Goal: Task Accomplishment & Management: Manage account settings

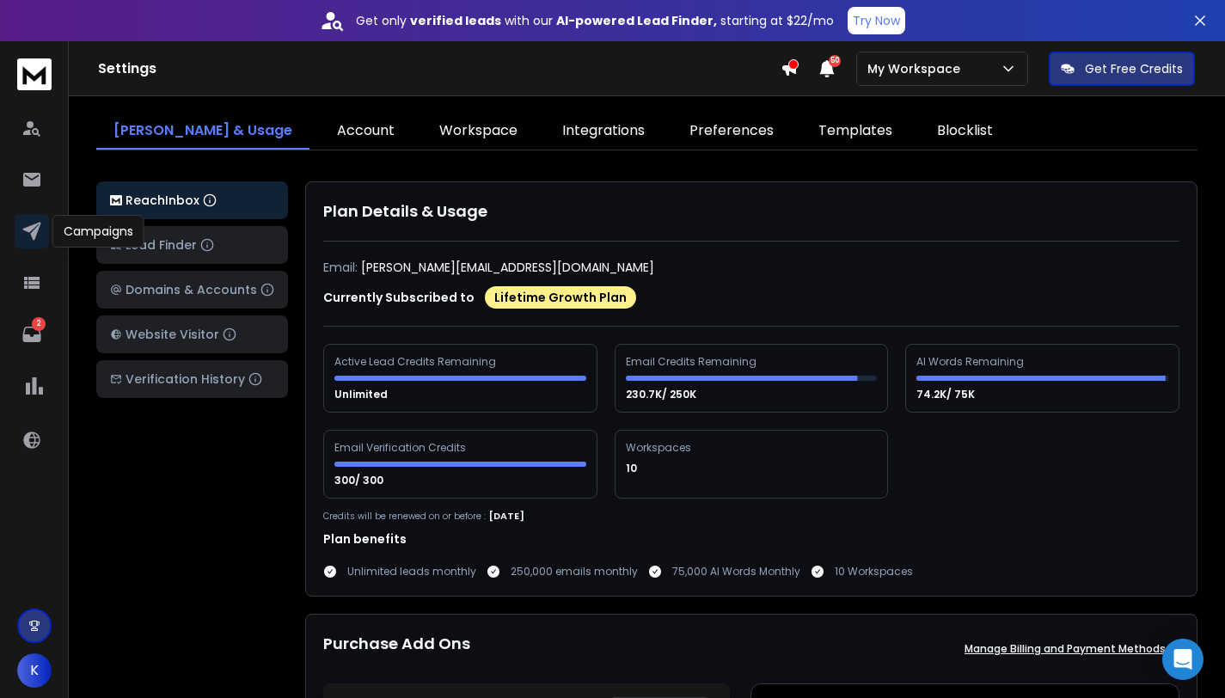
click at [31, 227] on icon at bounding box center [31, 231] width 18 height 18
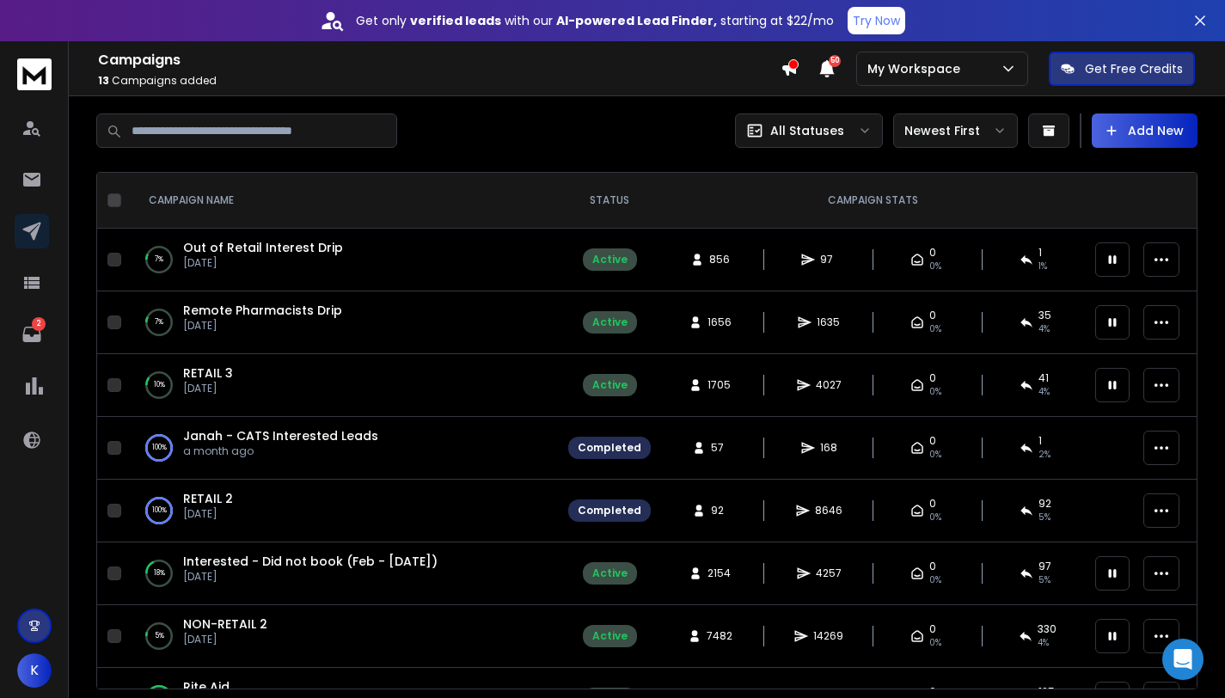
click at [1135, 136] on button "Add New" at bounding box center [1145, 130] width 106 height 34
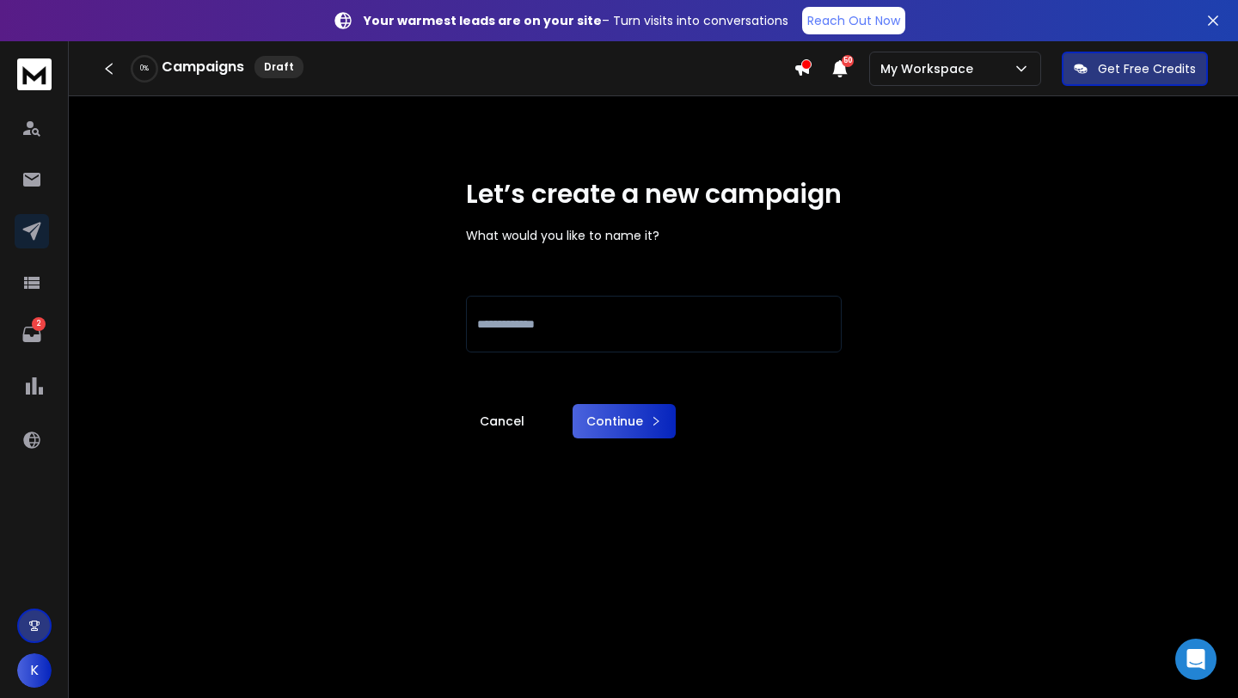
click at [575, 315] on input at bounding box center [654, 324] width 376 height 57
paste input "**********"
type input "**********"
click at [594, 424] on button "Continue" at bounding box center [623, 421] width 103 height 34
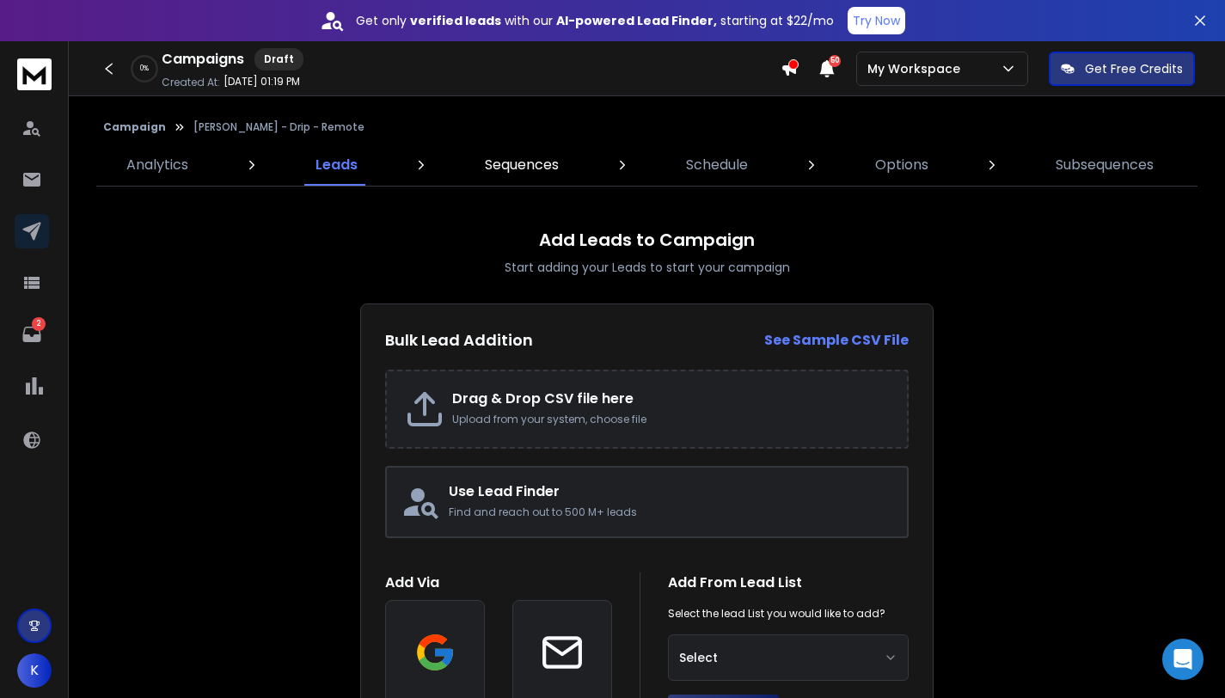
click at [510, 162] on p "Sequences" at bounding box center [522, 165] width 74 height 21
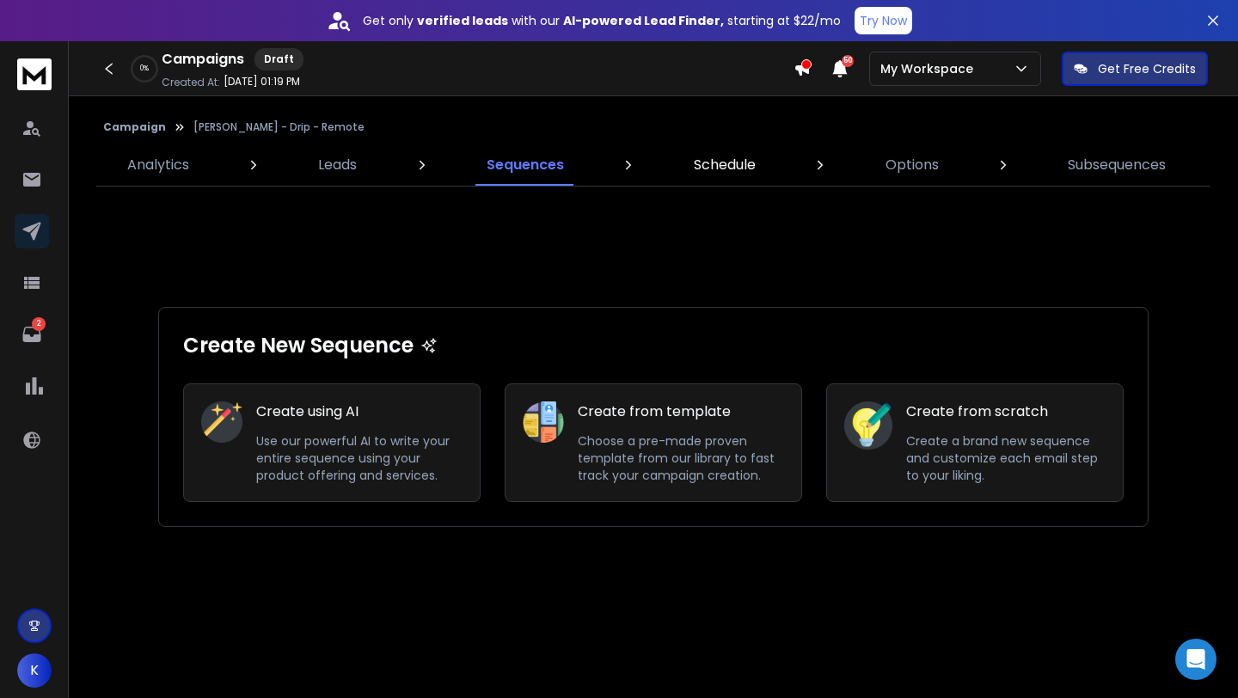
click at [721, 159] on p "Schedule" at bounding box center [725, 165] width 62 height 21
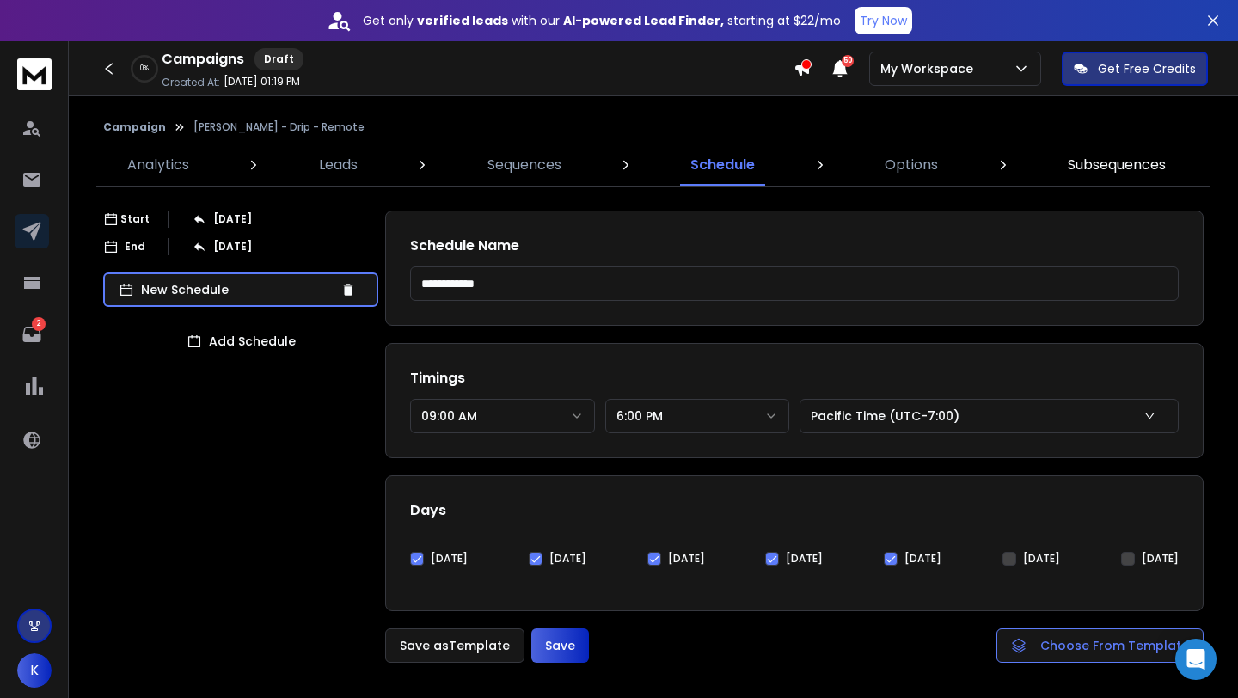
click at [1091, 164] on p "Subsequences" at bounding box center [1117, 165] width 98 height 21
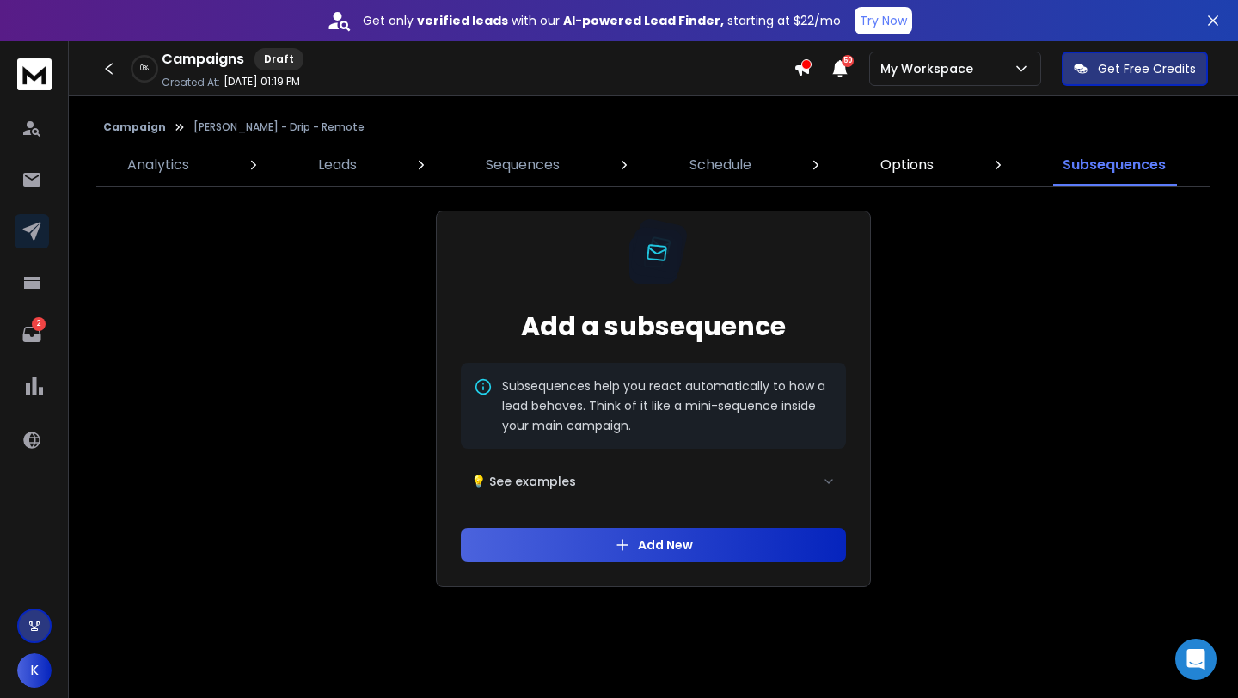
click at [909, 172] on p "Options" at bounding box center [906, 165] width 53 height 21
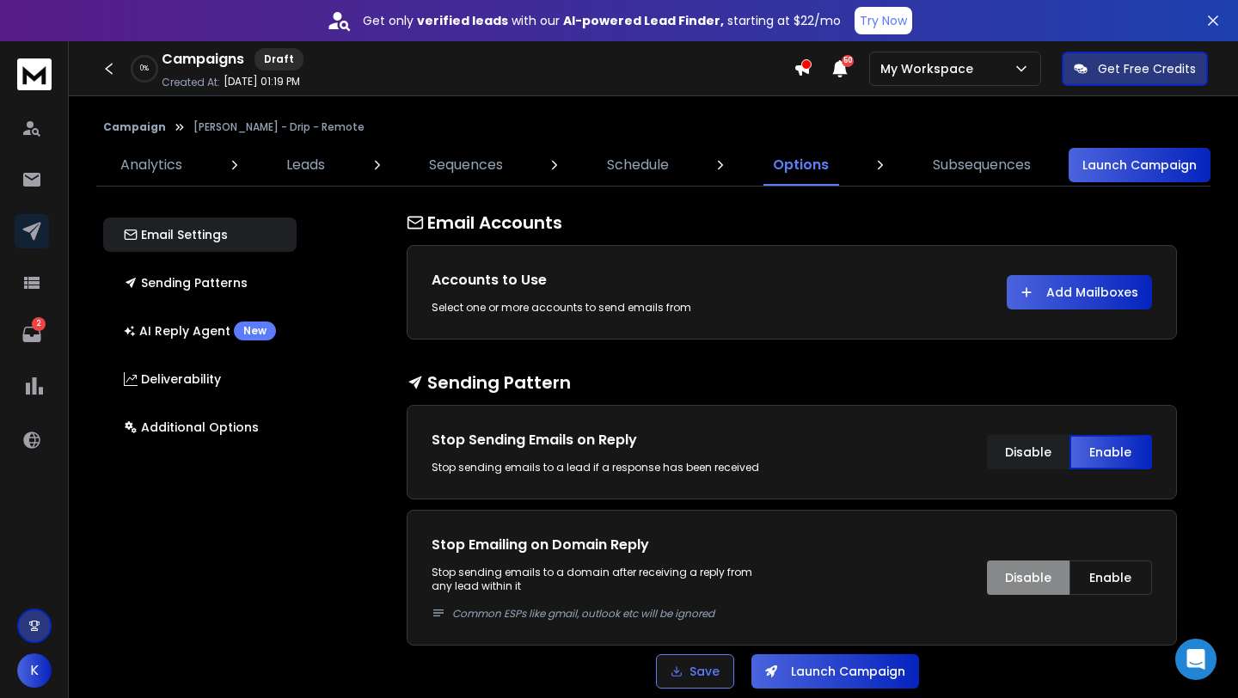
click at [1054, 292] on button "Add Mailboxes" at bounding box center [1079, 292] width 145 height 34
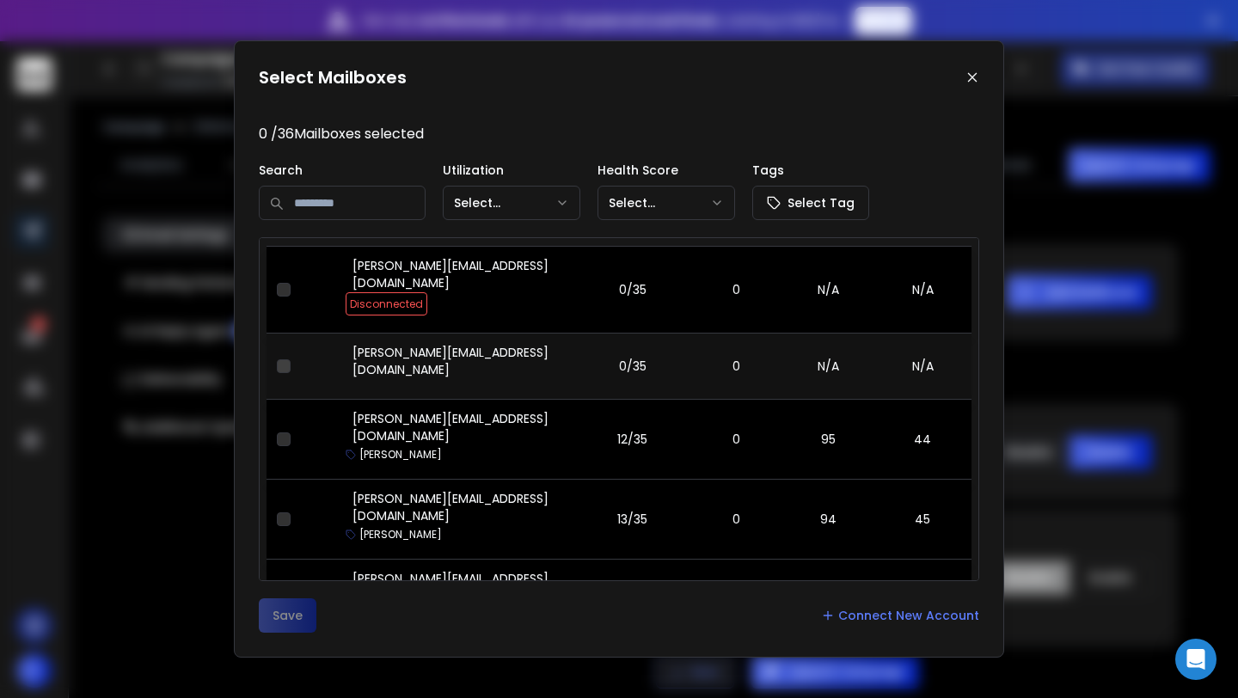
scroll to position [40, 0]
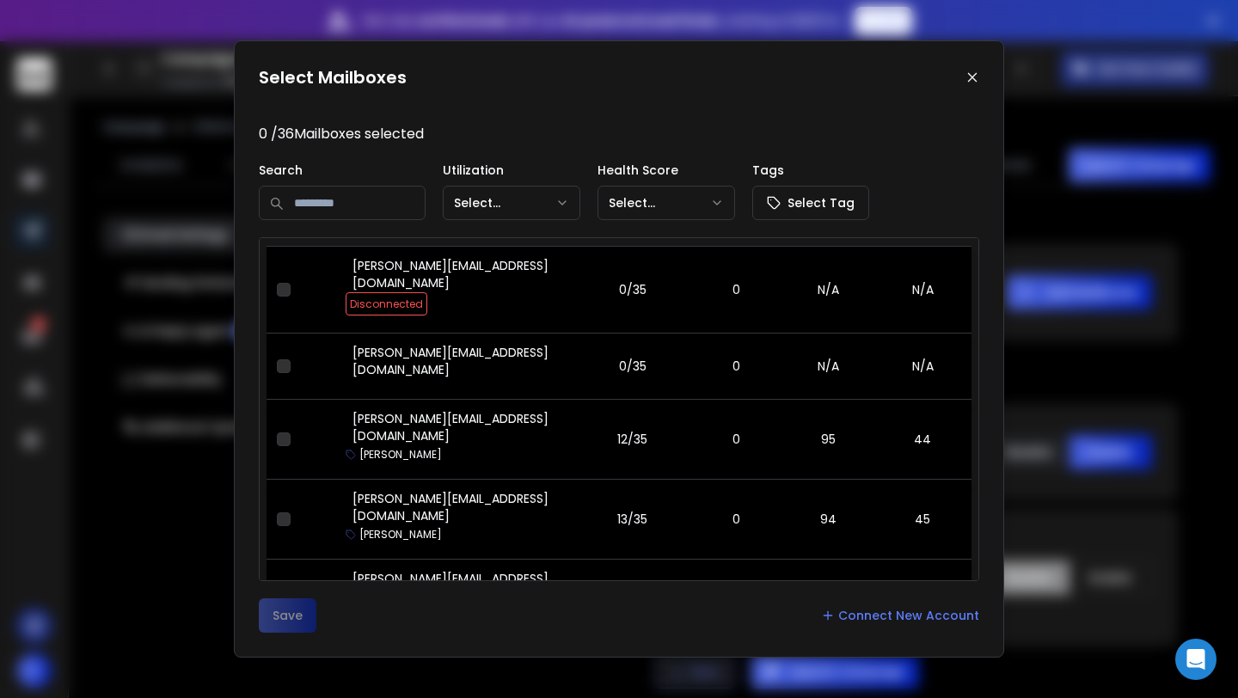
click at [346, 211] on input at bounding box center [342, 203] width 167 height 34
type input "****"
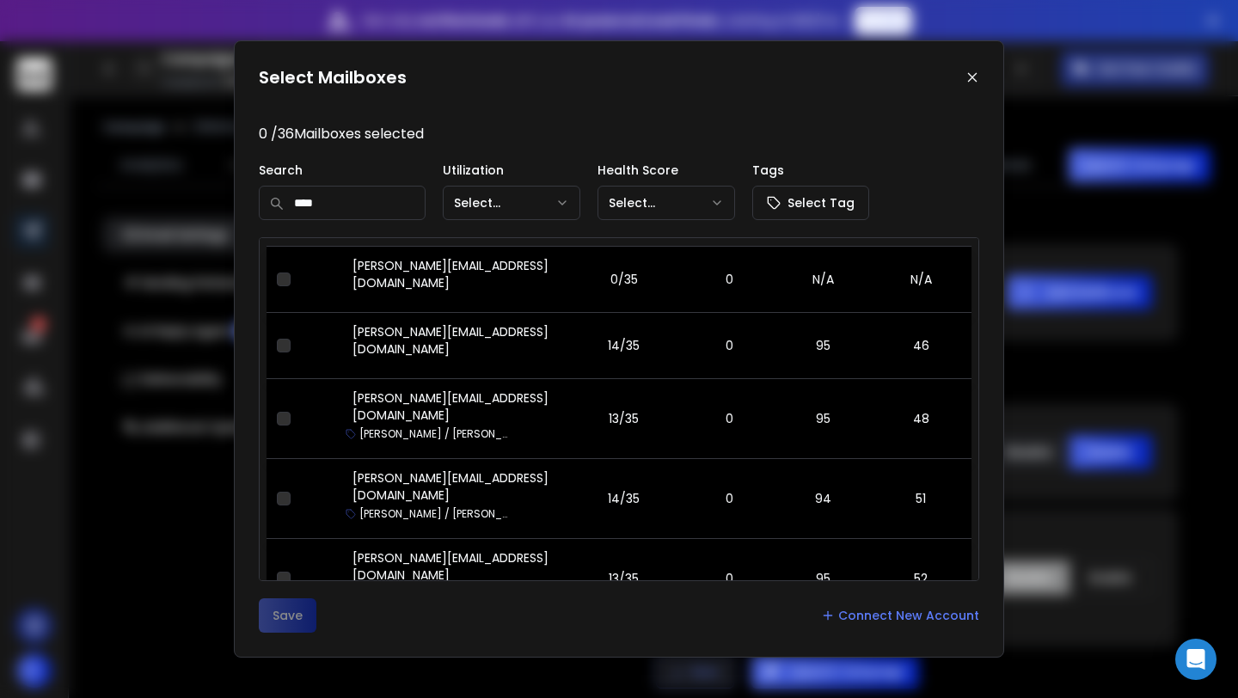
scroll to position [12, 0]
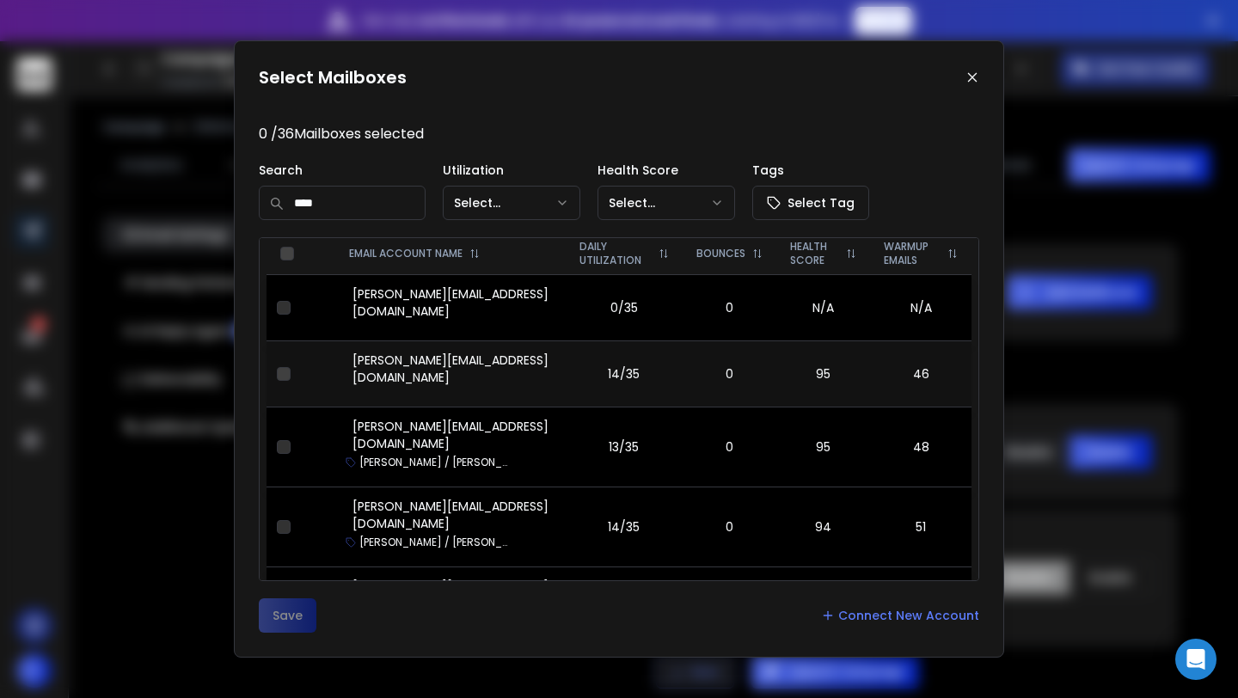
click at [282, 367] on button "button" at bounding box center [284, 374] width 14 height 14
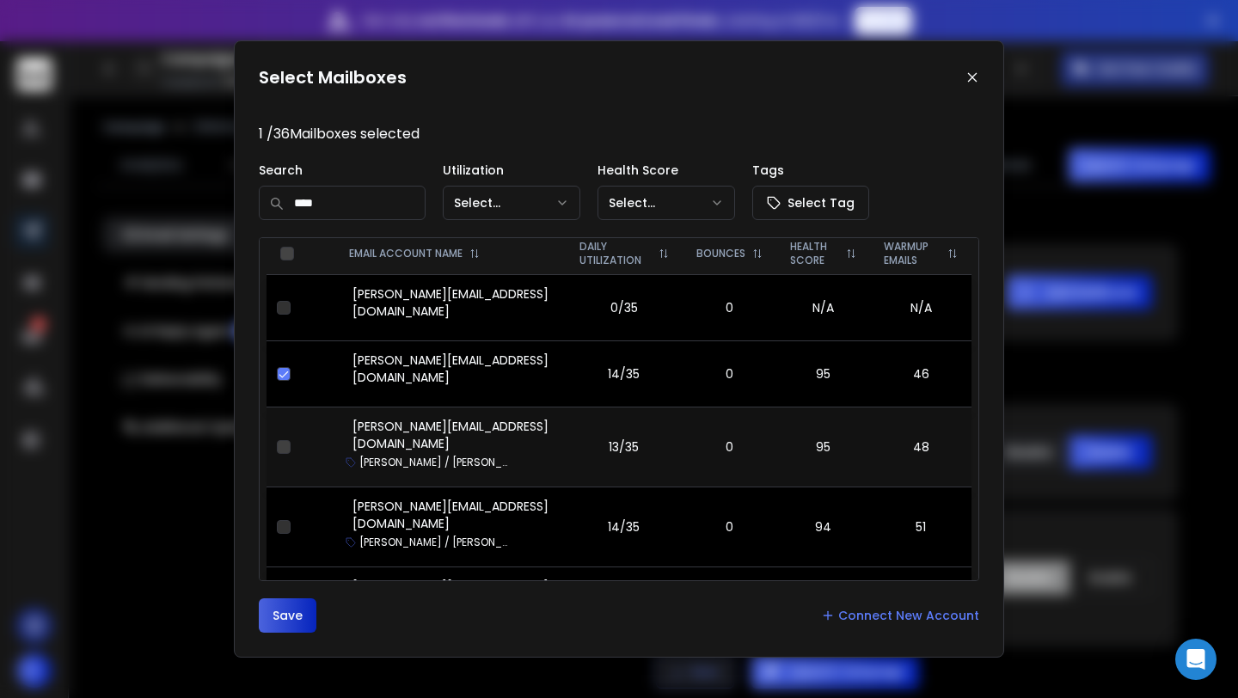
click at [280, 440] on button "button" at bounding box center [284, 447] width 14 height 14
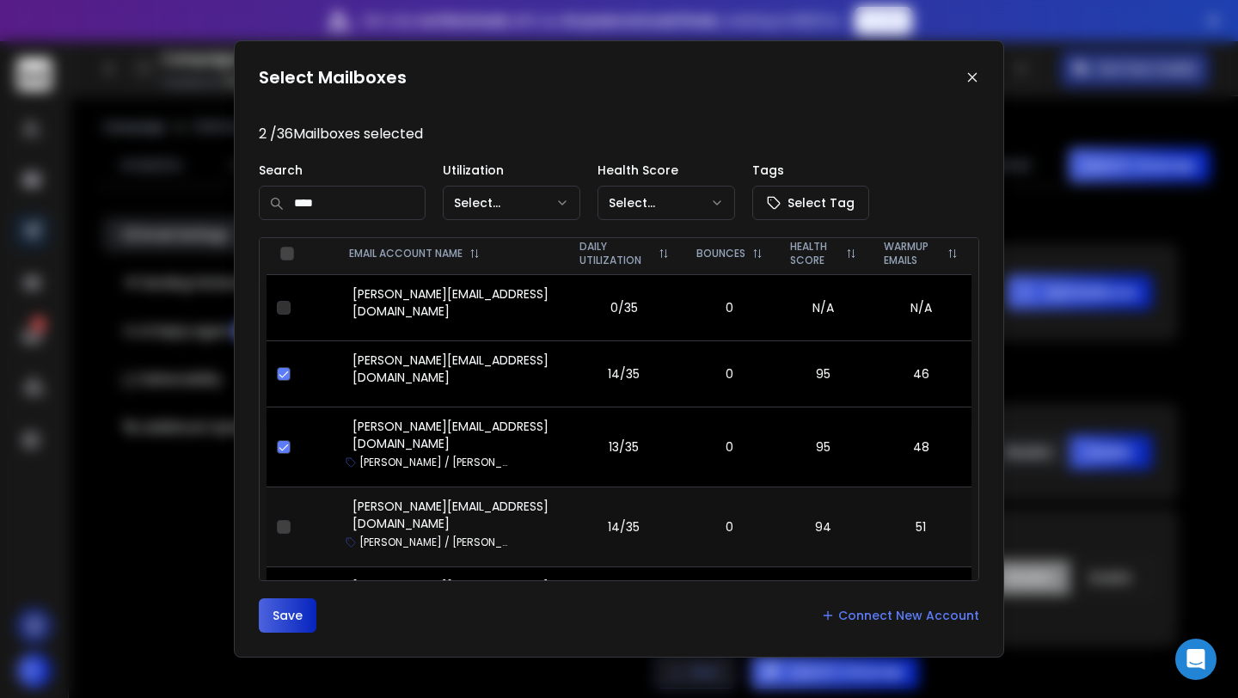
click at [275, 487] on td at bounding box center [300, 527] width 69 height 80
click at [285, 520] on button "button" at bounding box center [284, 527] width 14 height 14
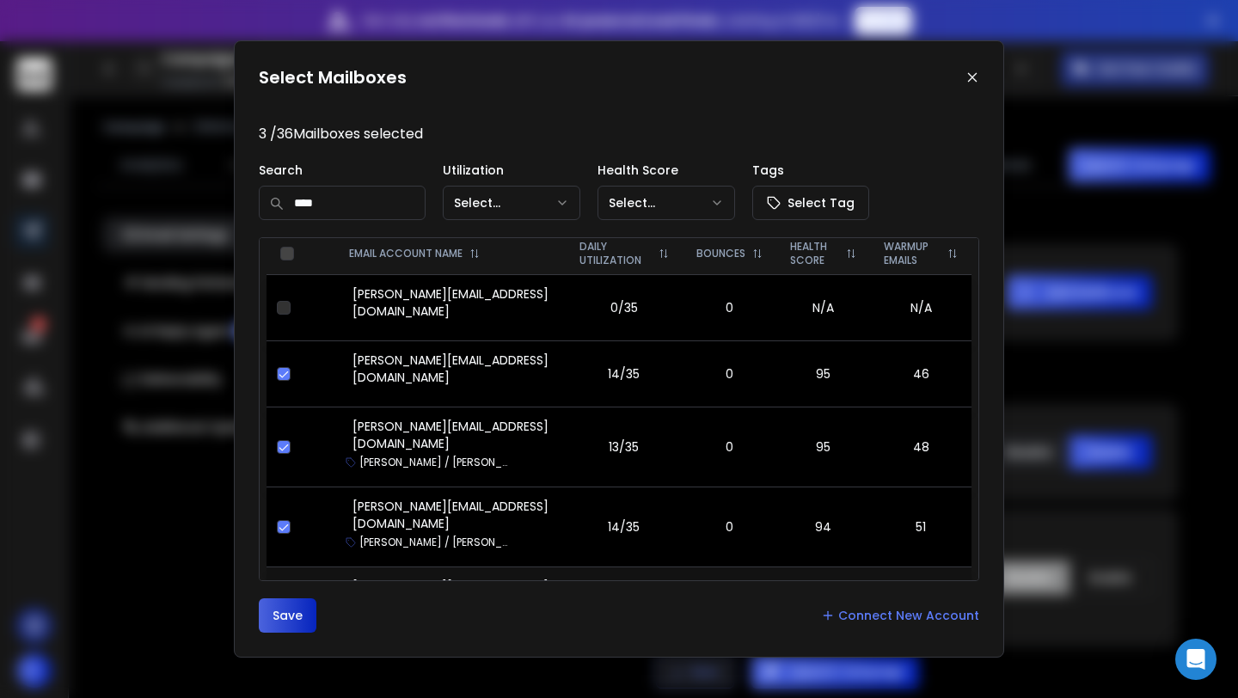
click at [285, 600] on button "button" at bounding box center [284, 607] width 14 height 14
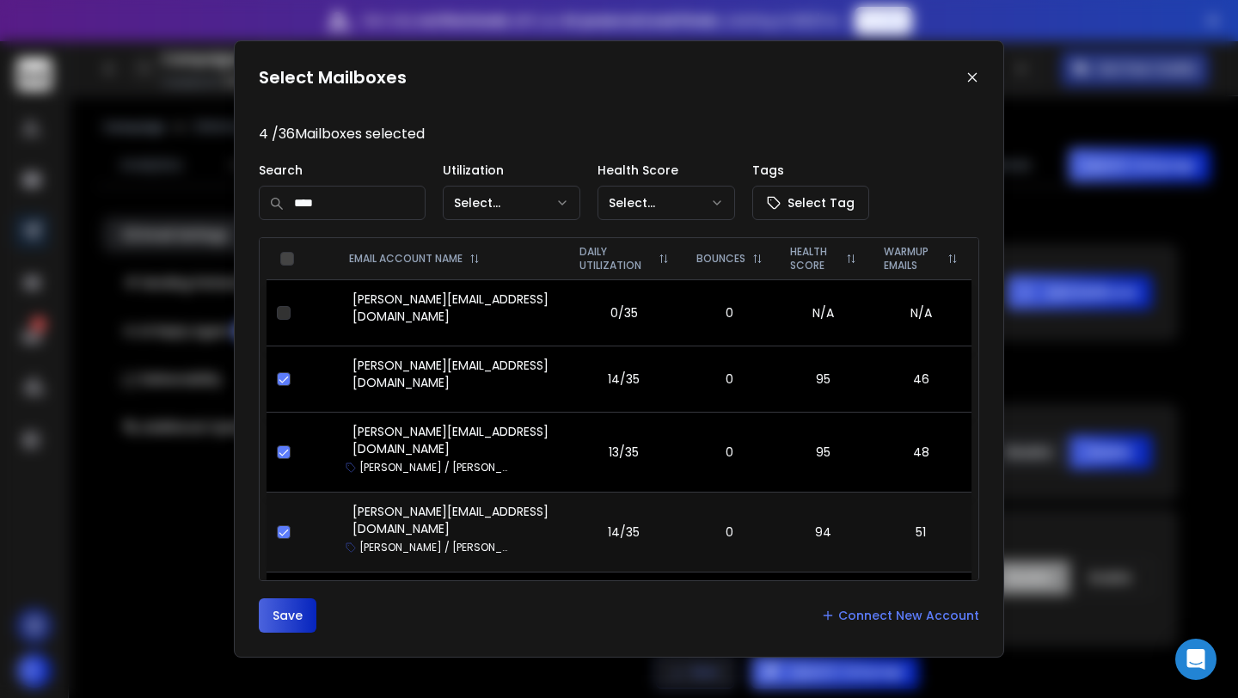
scroll to position [0, 0]
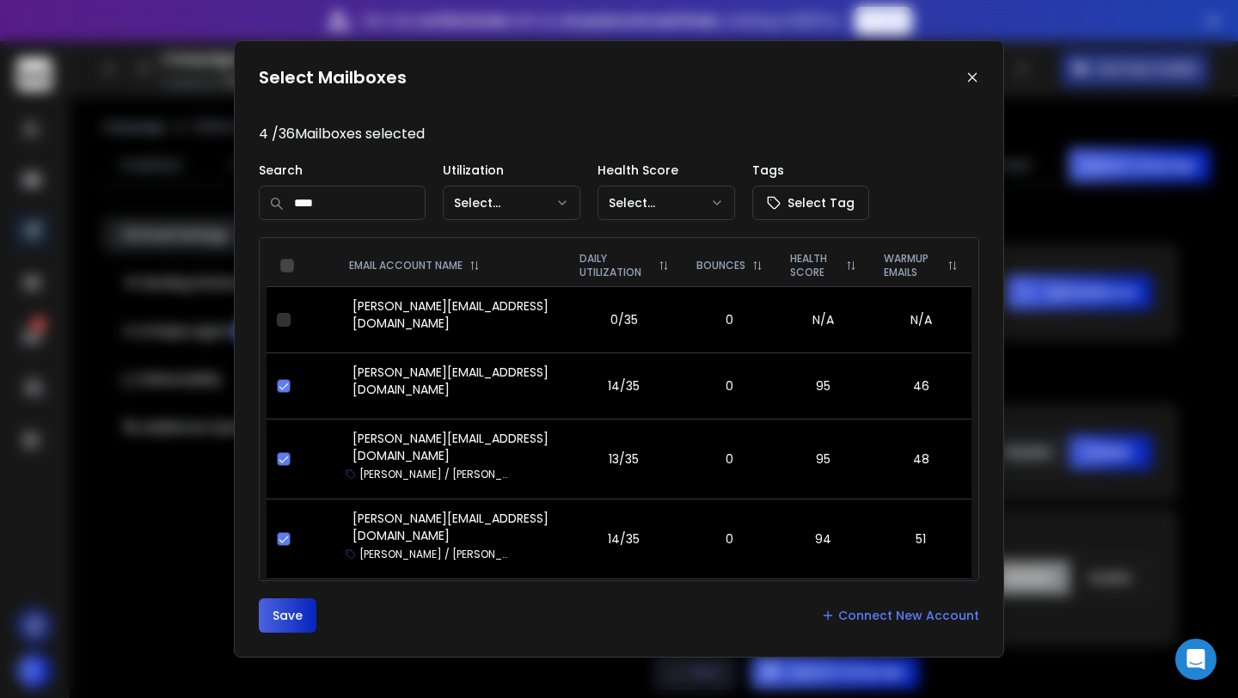
click at [282, 616] on button "Save" at bounding box center [288, 615] width 58 height 34
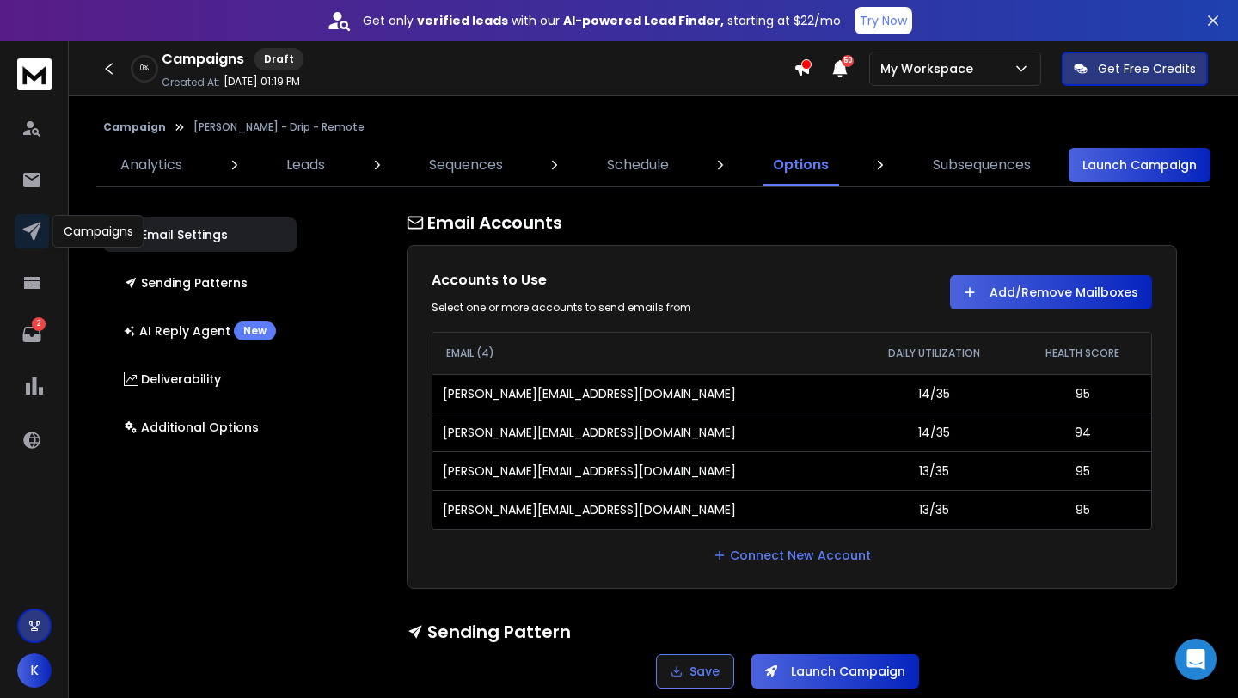
click at [27, 229] on icon at bounding box center [31, 231] width 18 height 18
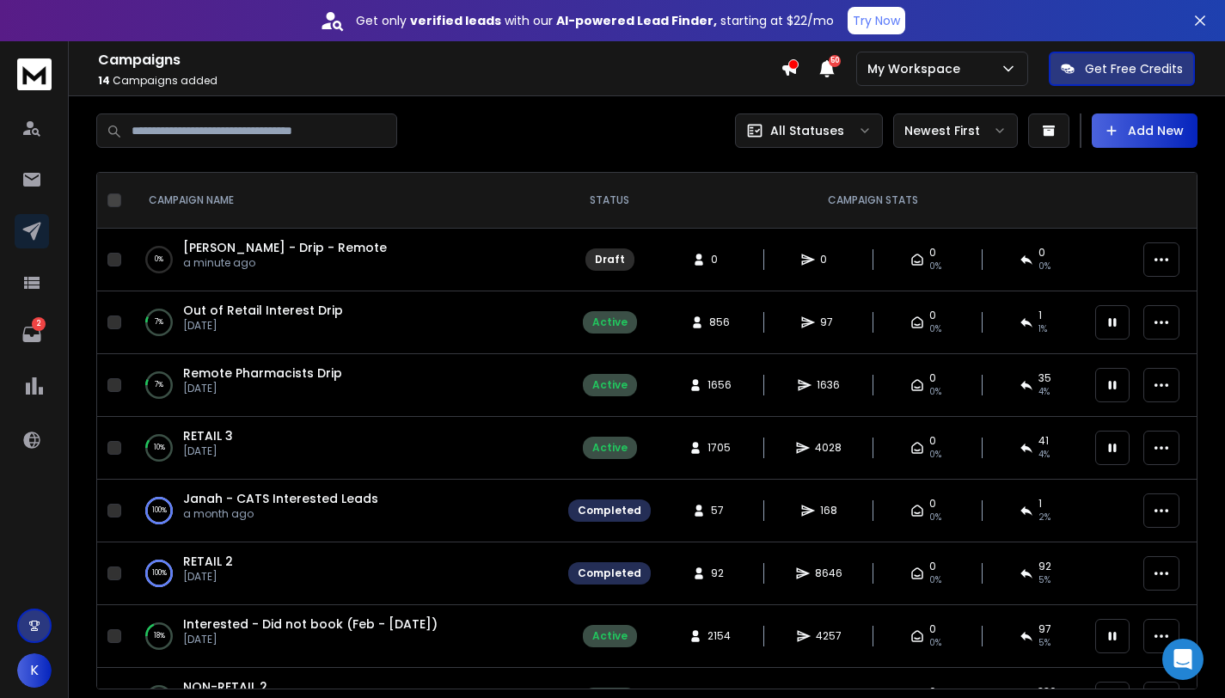
click at [1153, 256] on icon "button" at bounding box center [1161, 259] width 17 height 17
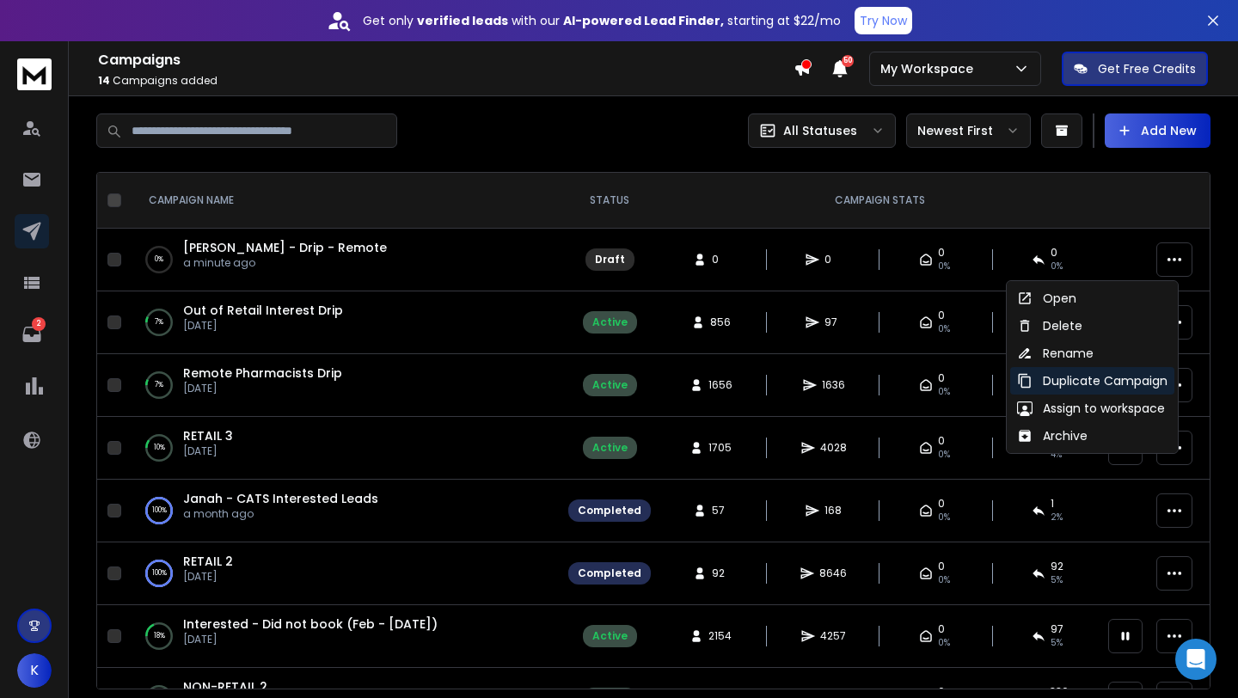
click at [1086, 376] on div "Duplicate Campaign" at bounding box center [1092, 380] width 150 height 17
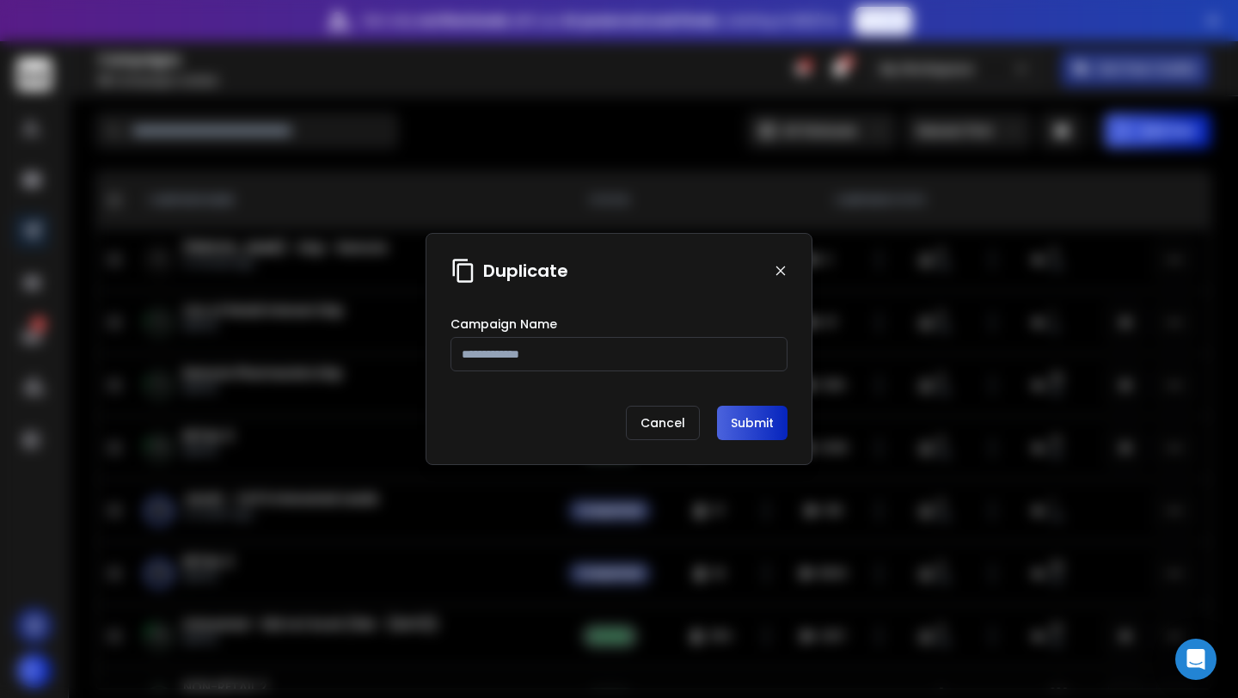
click at [595, 364] on input "text" at bounding box center [618, 354] width 337 height 34
type input "**********"
click at [744, 425] on button "Submit" at bounding box center [752, 423] width 70 height 34
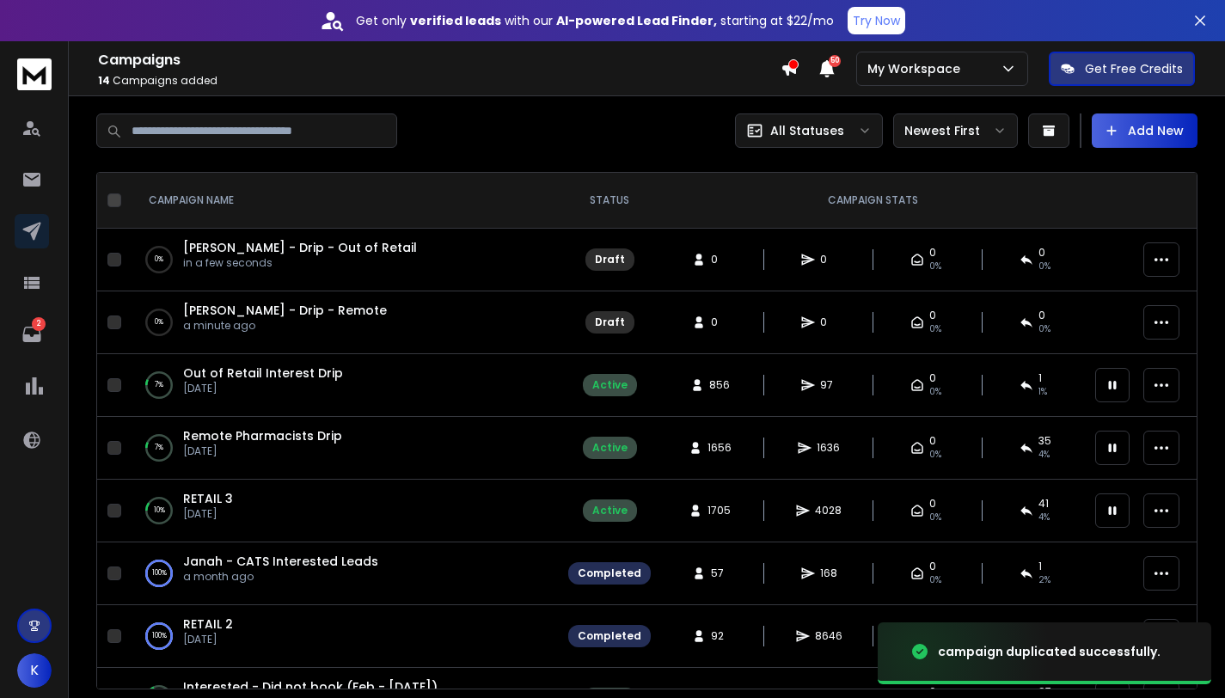
click at [1153, 263] on icon "button" at bounding box center [1161, 259] width 17 height 17
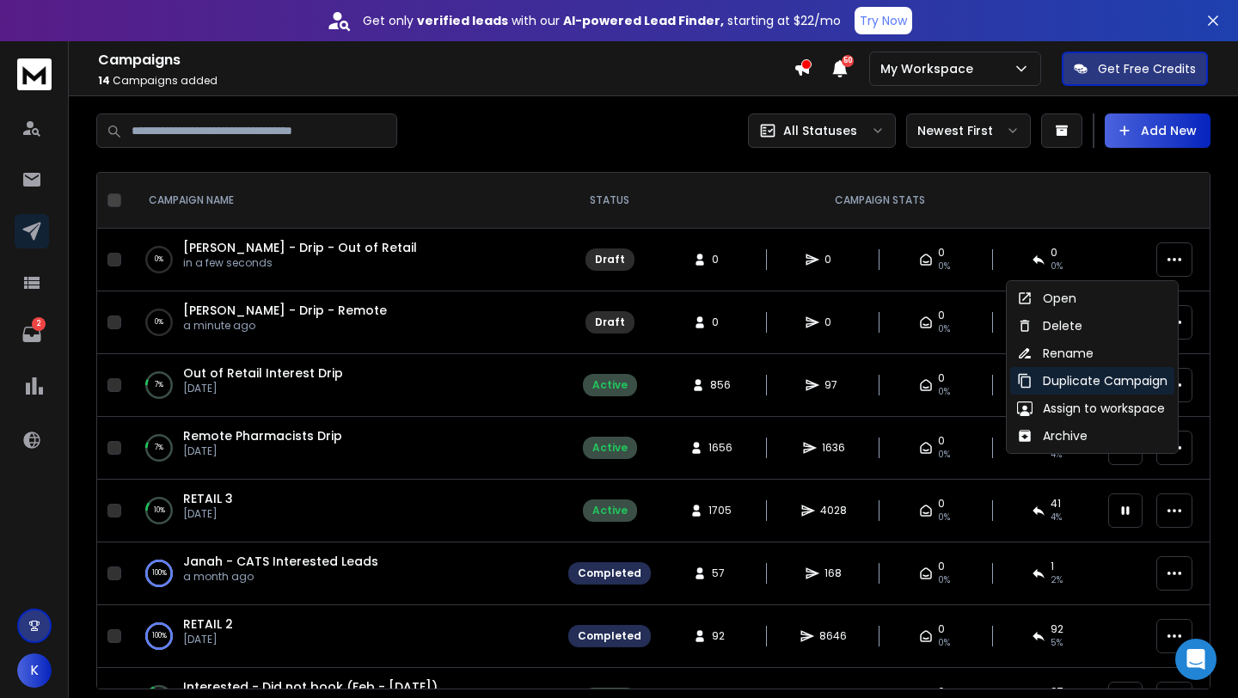
click at [1069, 383] on div "Duplicate Campaign" at bounding box center [1092, 380] width 150 height 17
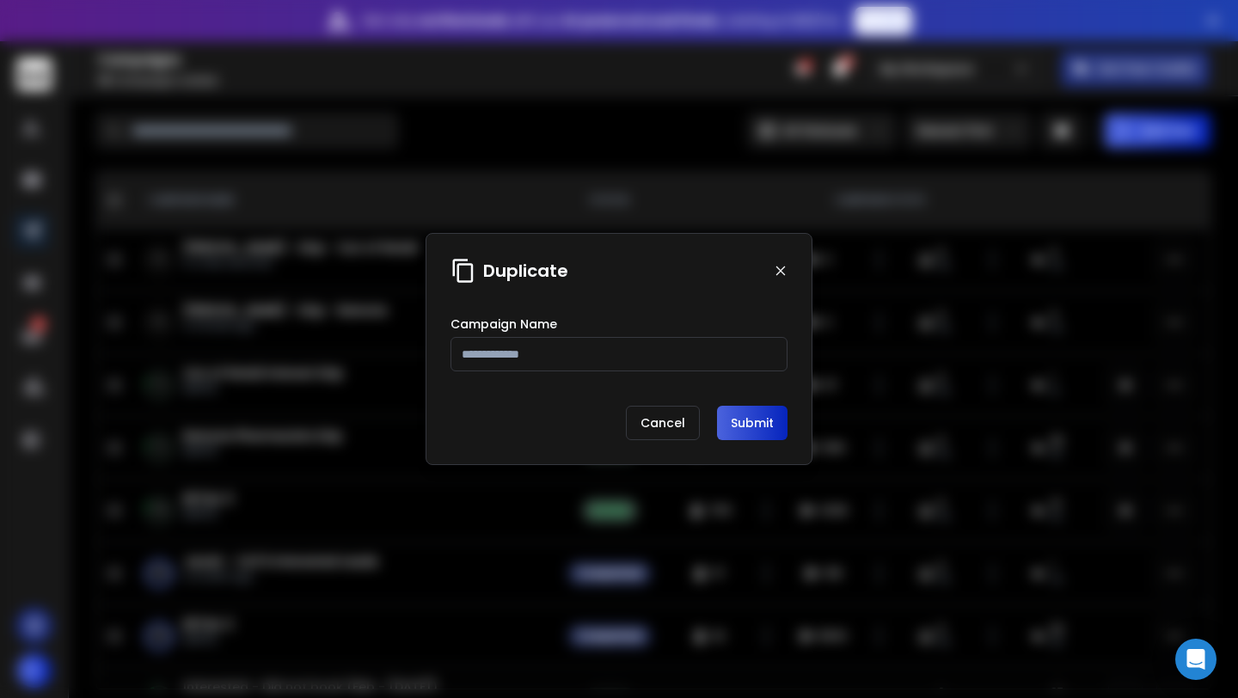
click at [539, 348] on input "text" at bounding box center [618, 354] width 337 height 34
type input "**********"
click at [767, 417] on button "Submit" at bounding box center [752, 423] width 70 height 34
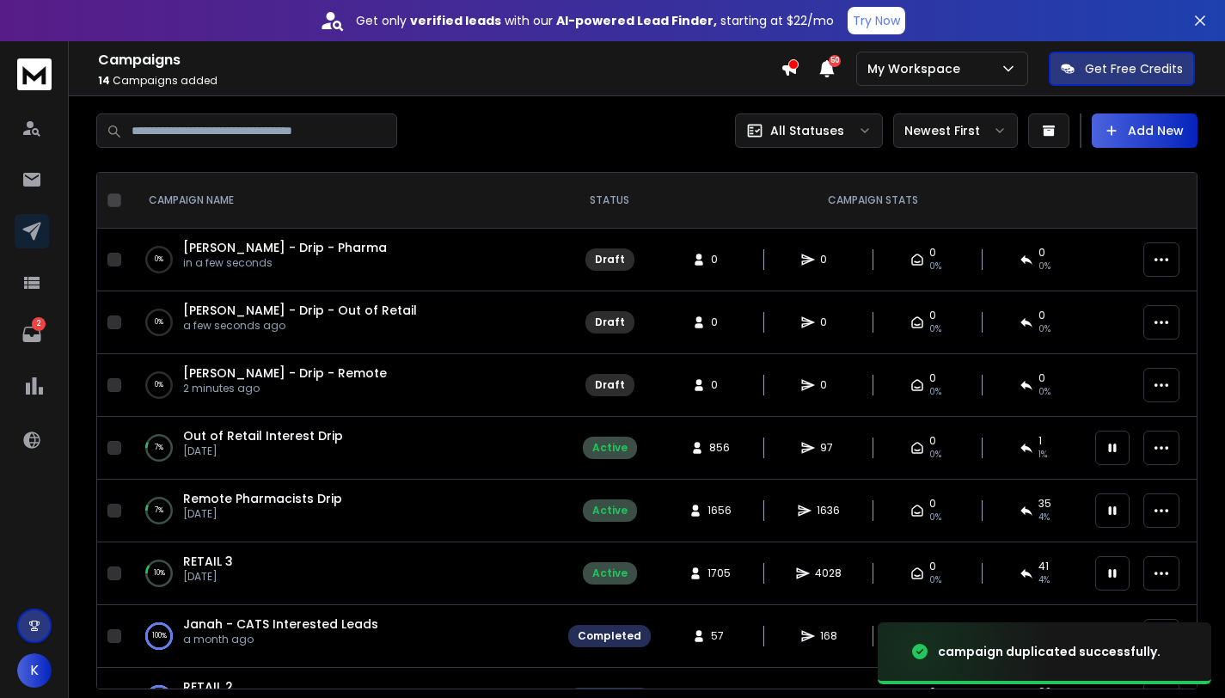
click at [1158, 257] on button "button" at bounding box center [1161, 259] width 36 height 34
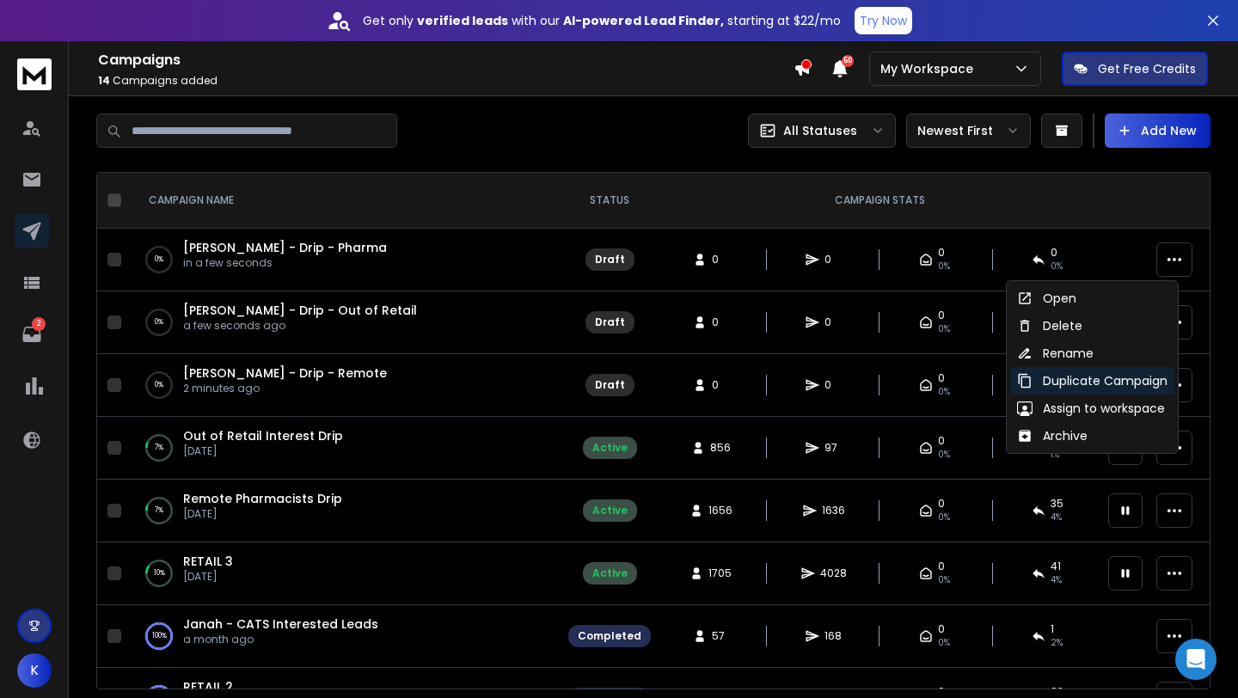
click at [1065, 383] on div "Duplicate Campaign" at bounding box center [1092, 380] width 150 height 17
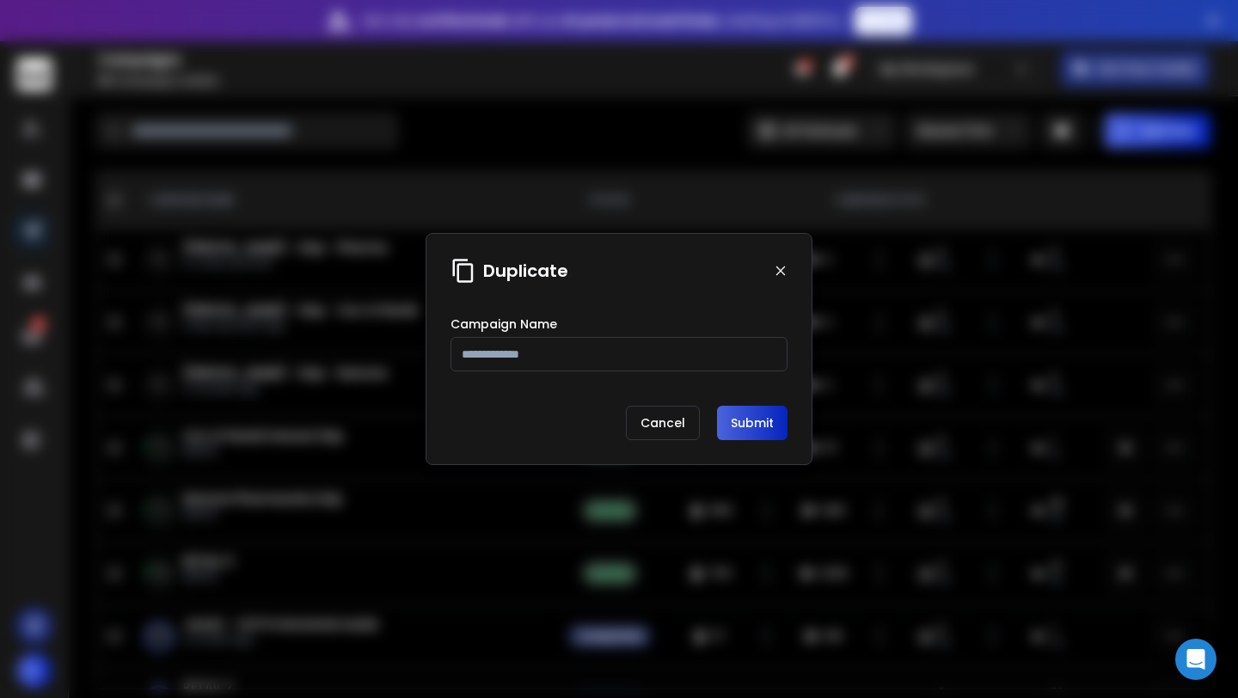
click at [637, 355] on input "text" at bounding box center [618, 354] width 337 height 34
type input "**********"
click at [762, 425] on button "Submit" at bounding box center [752, 423] width 70 height 34
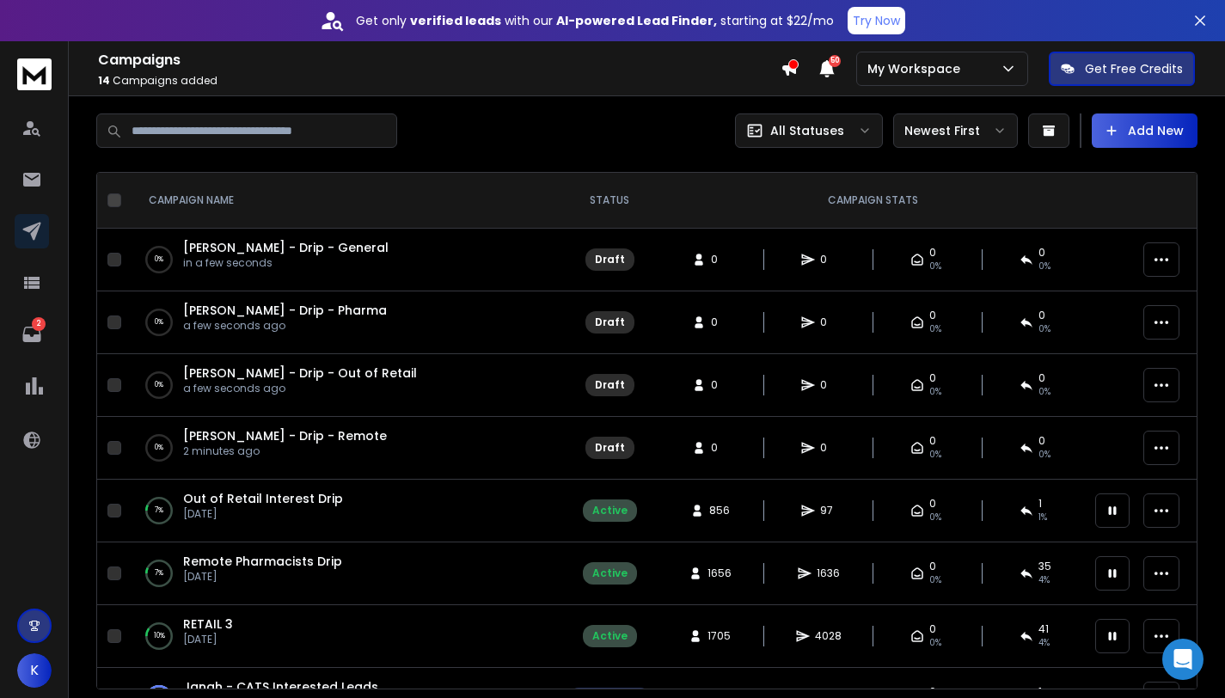
click at [1154, 271] on button "button" at bounding box center [1161, 259] width 36 height 34
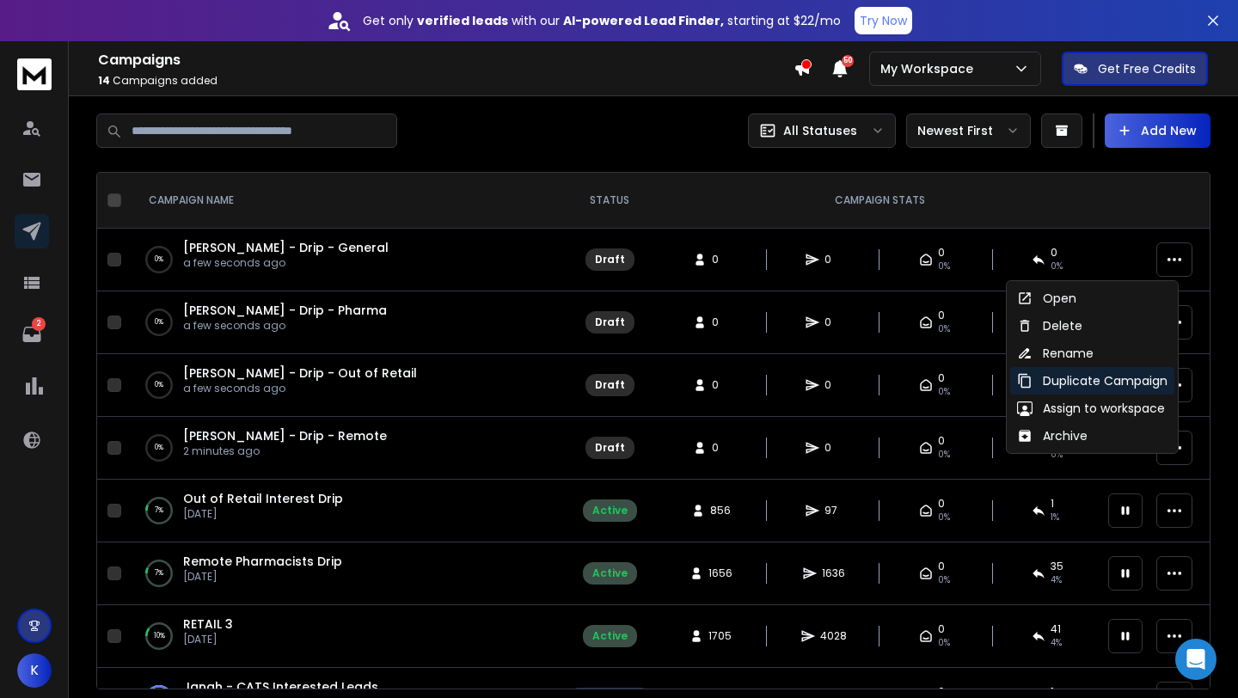
click at [1091, 387] on div "Duplicate Campaign" at bounding box center [1092, 380] width 150 height 17
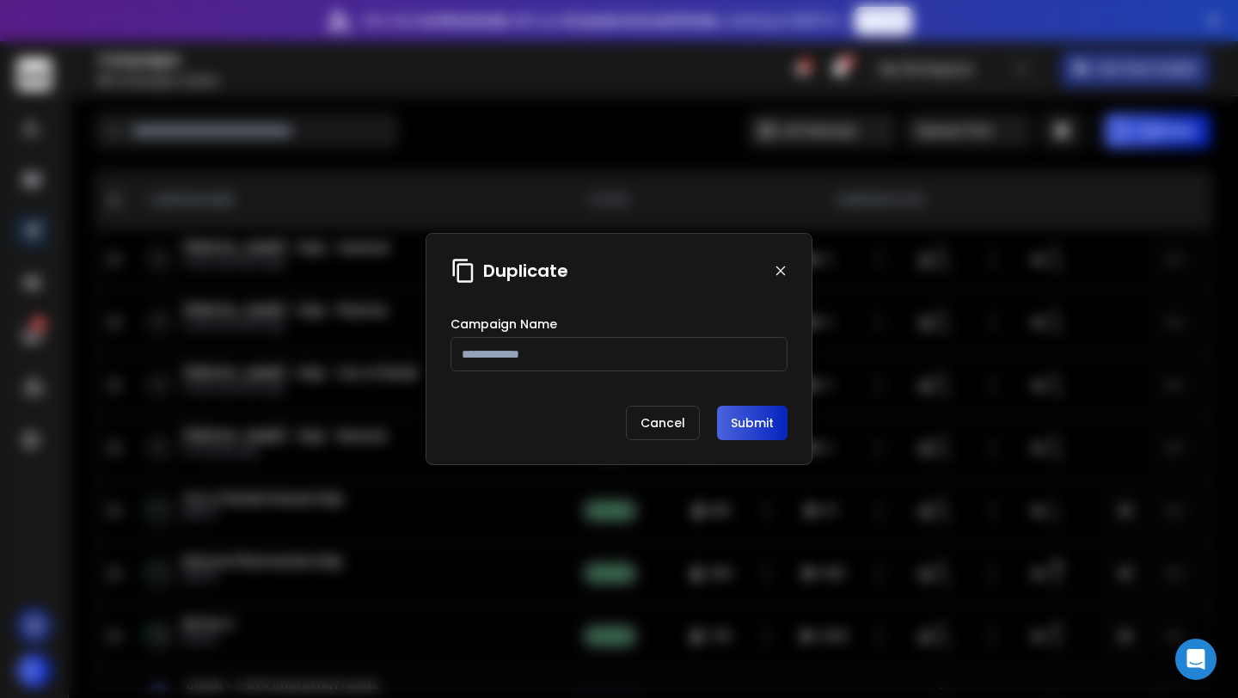
click at [658, 366] on input "text" at bounding box center [618, 354] width 337 height 34
type input "**********"
click at [728, 414] on button "Submit" at bounding box center [752, 423] width 70 height 34
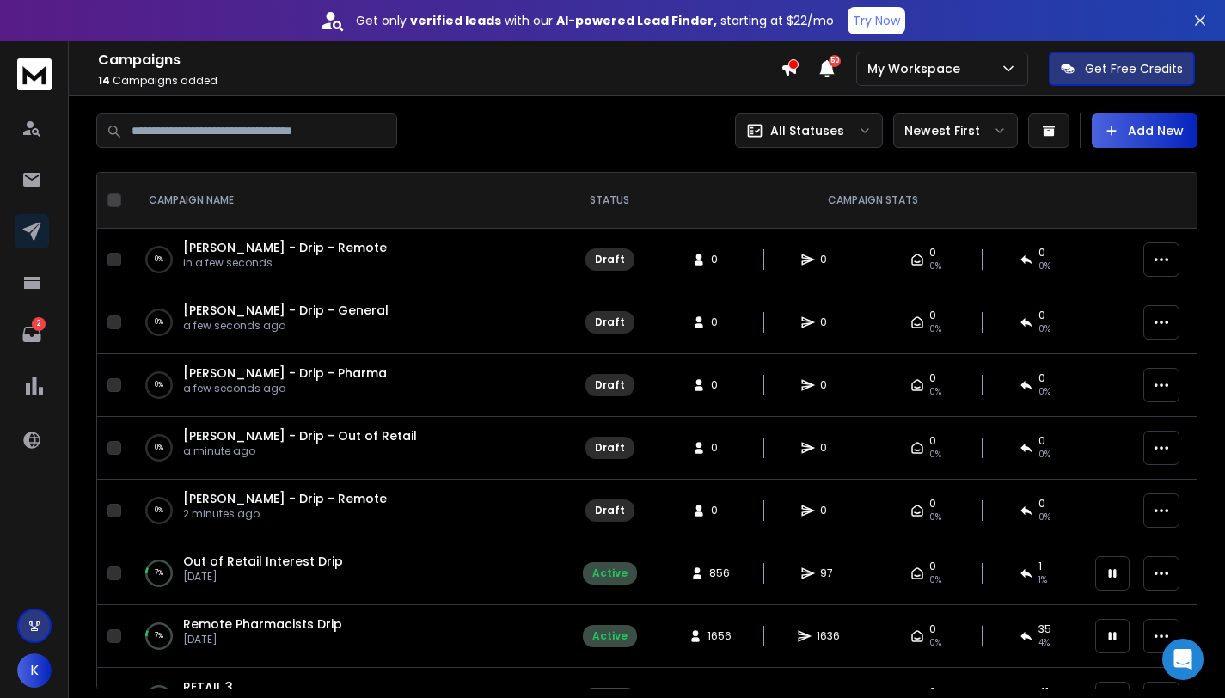
click at [1154, 260] on icon "button" at bounding box center [1161, 259] width 17 height 17
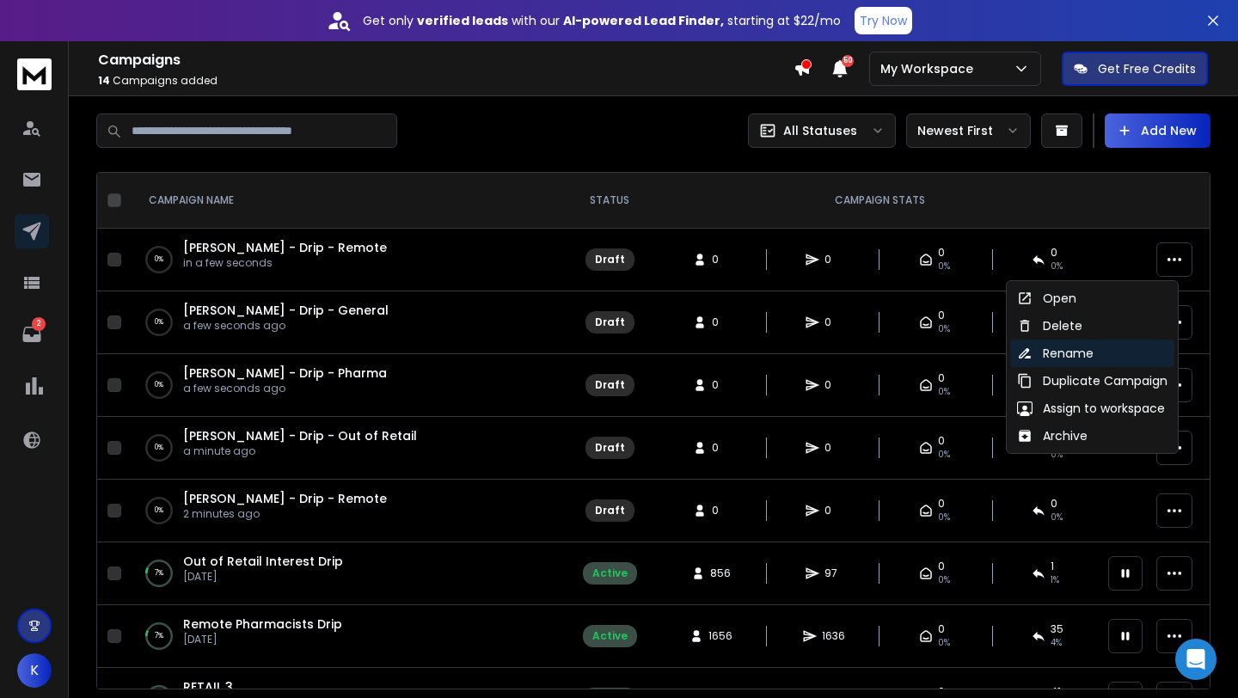
click at [304, 259] on p "in a few seconds" at bounding box center [285, 263] width 204 height 14
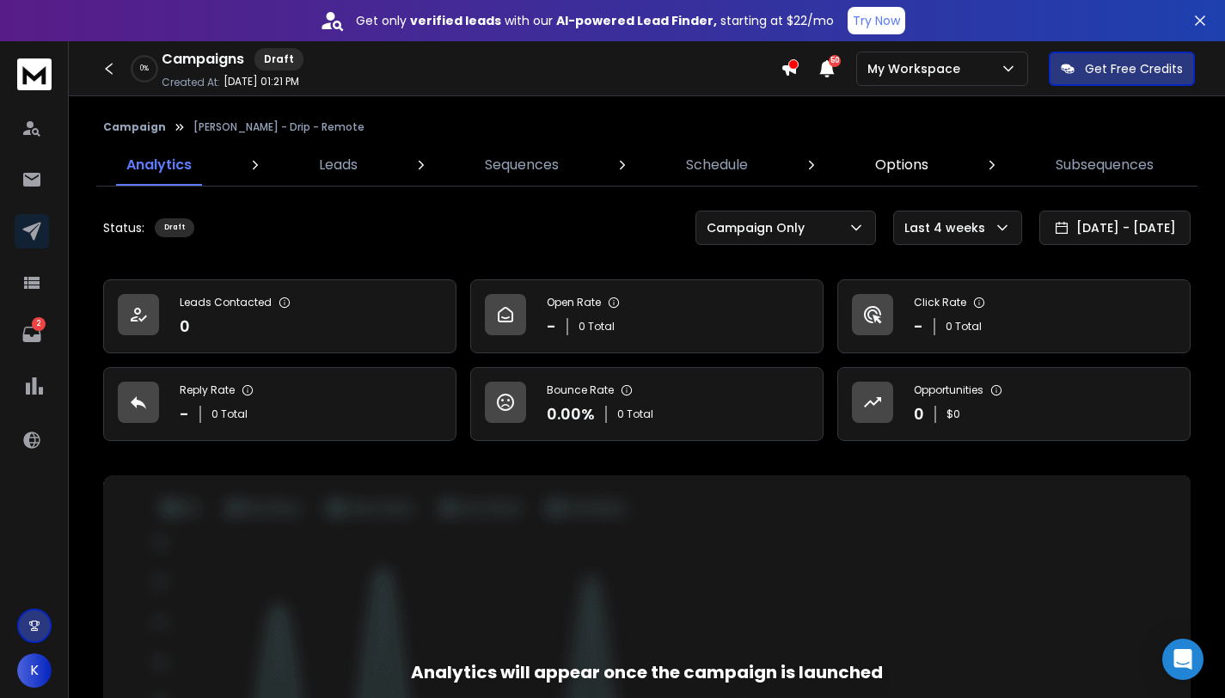
click at [908, 168] on p "Options" at bounding box center [901, 165] width 53 height 21
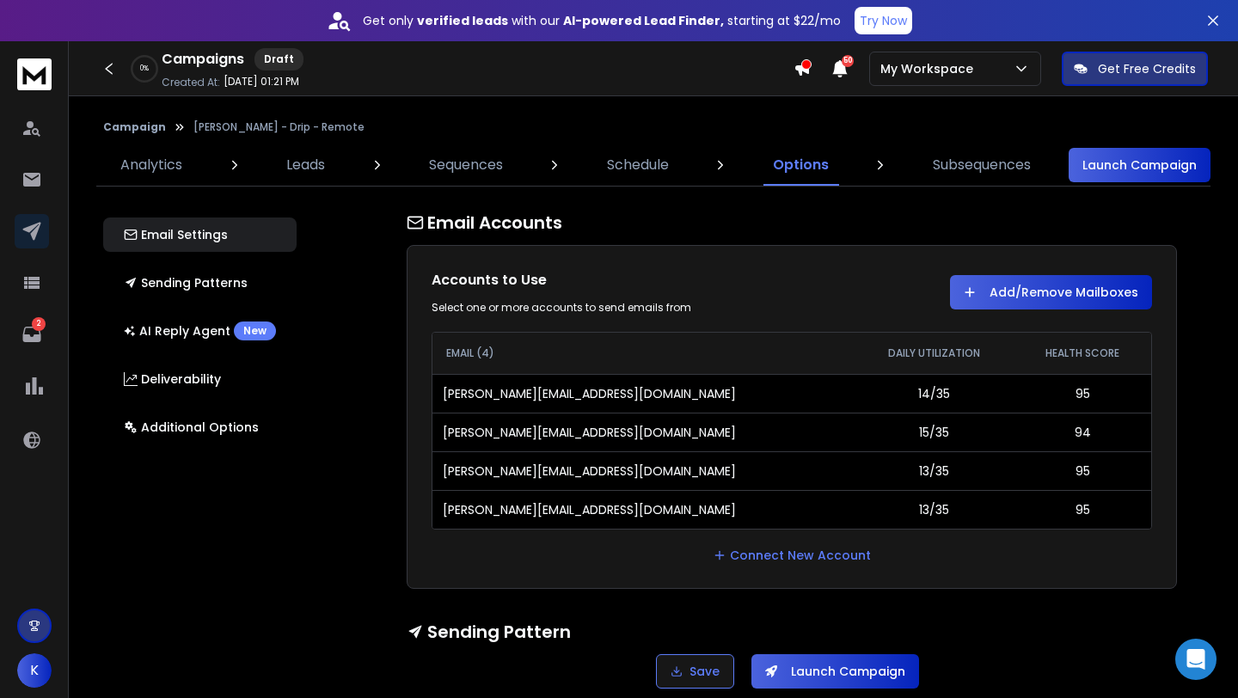
click at [997, 295] on button "Add/Remove Mailboxes" at bounding box center [1051, 292] width 202 height 34
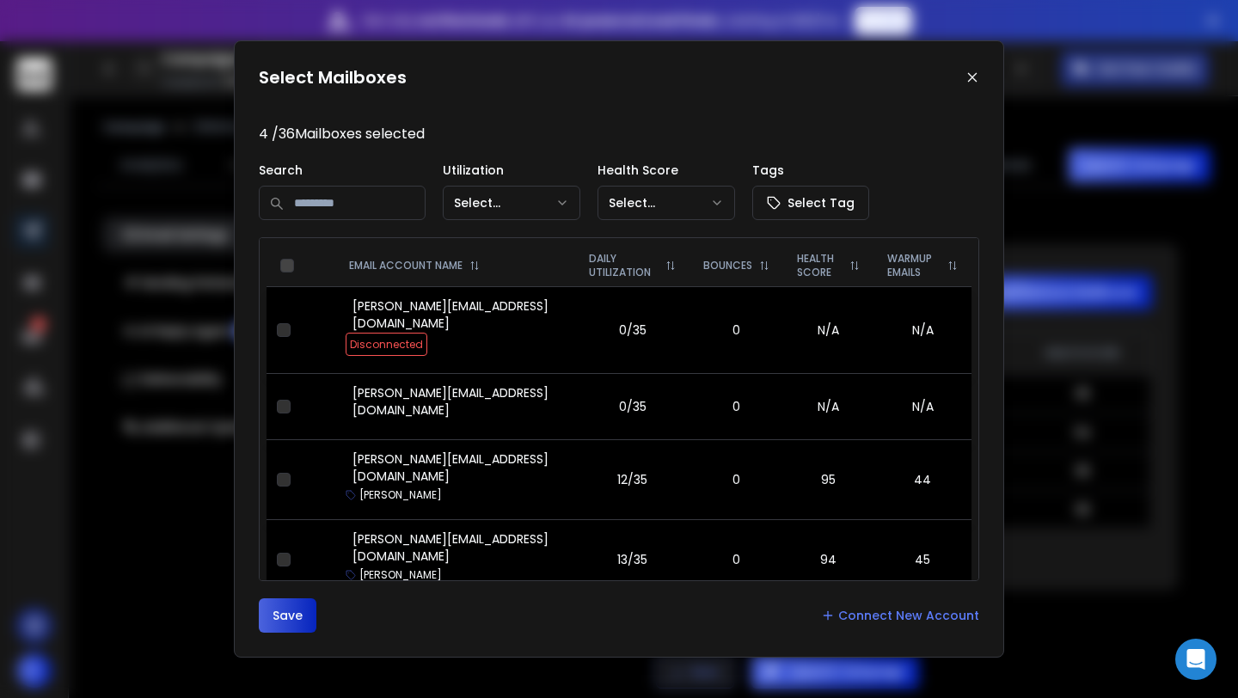
click at [321, 209] on input at bounding box center [342, 203] width 167 height 34
type input "******"
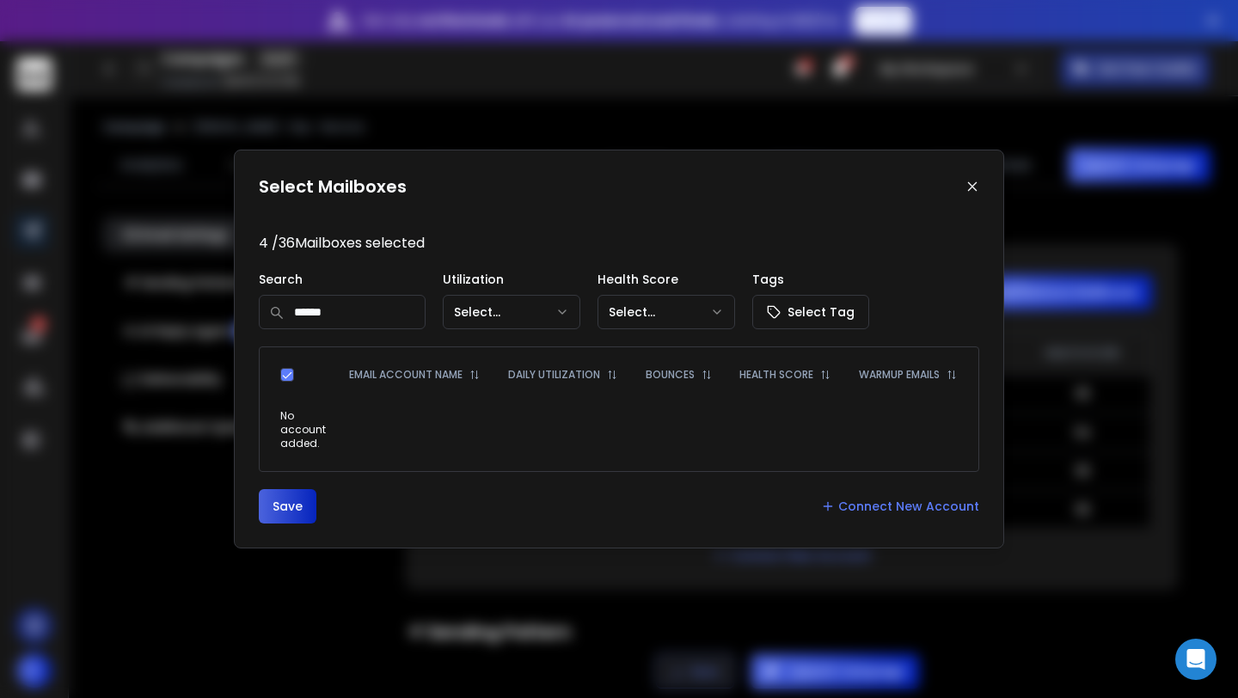
click at [970, 187] on icon at bounding box center [972, 186] width 9 height 9
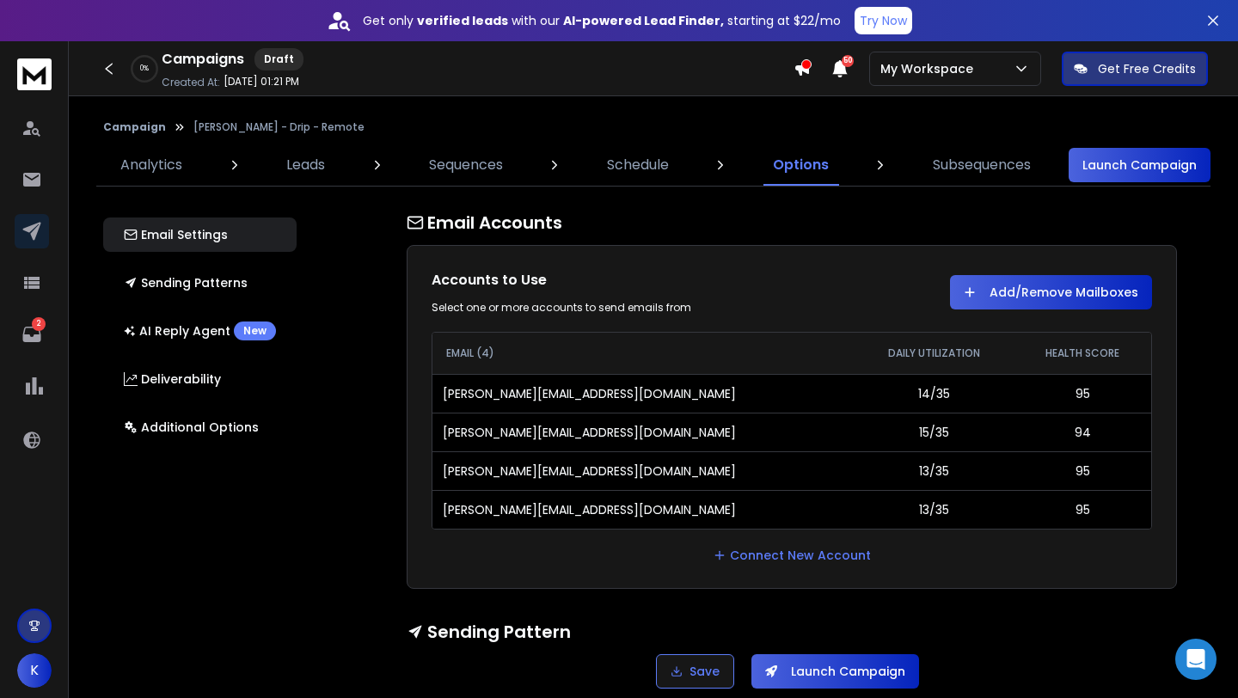
click at [1000, 307] on button "Add/Remove Mailboxes" at bounding box center [1051, 292] width 202 height 34
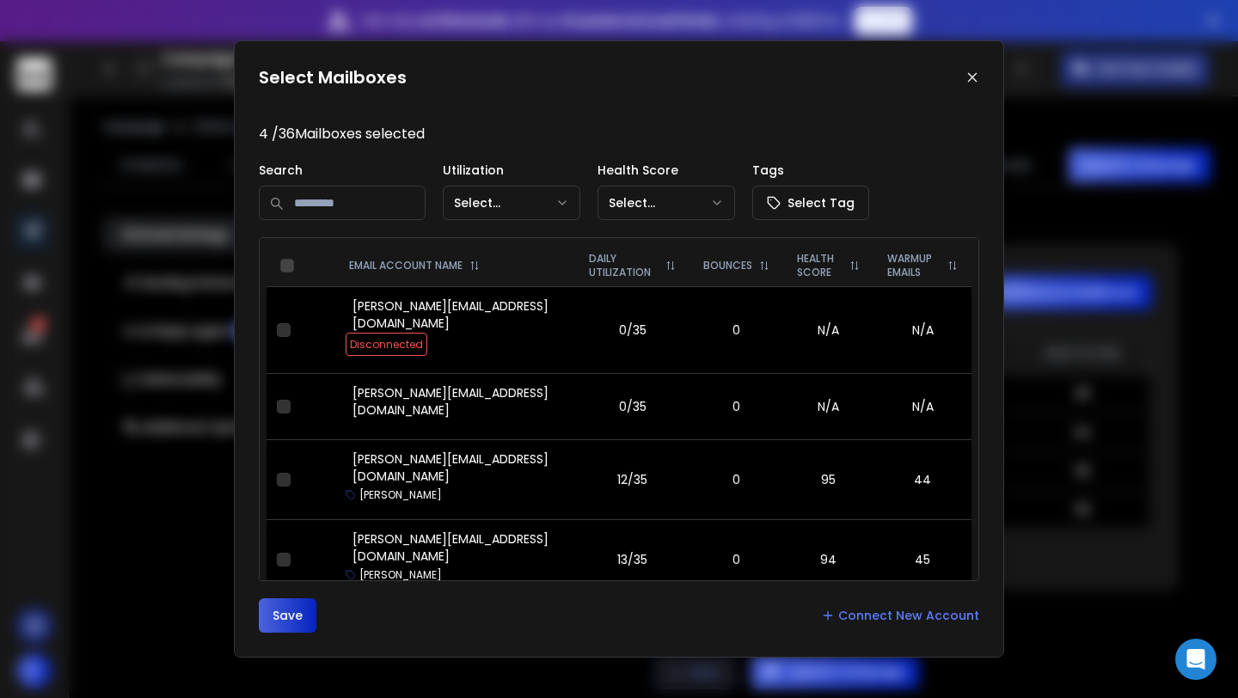
click at [968, 76] on icon at bounding box center [972, 77] width 14 height 14
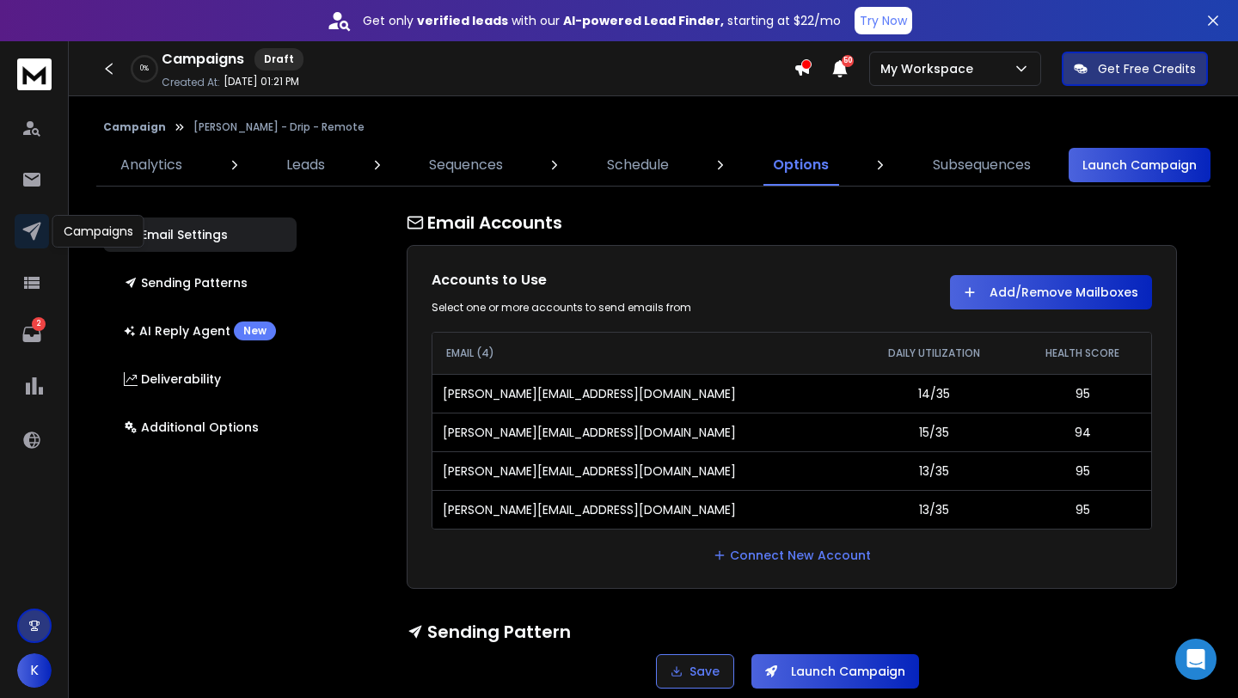
click at [28, 227] on icon at bounding box center [31, 231] width 18 height 18
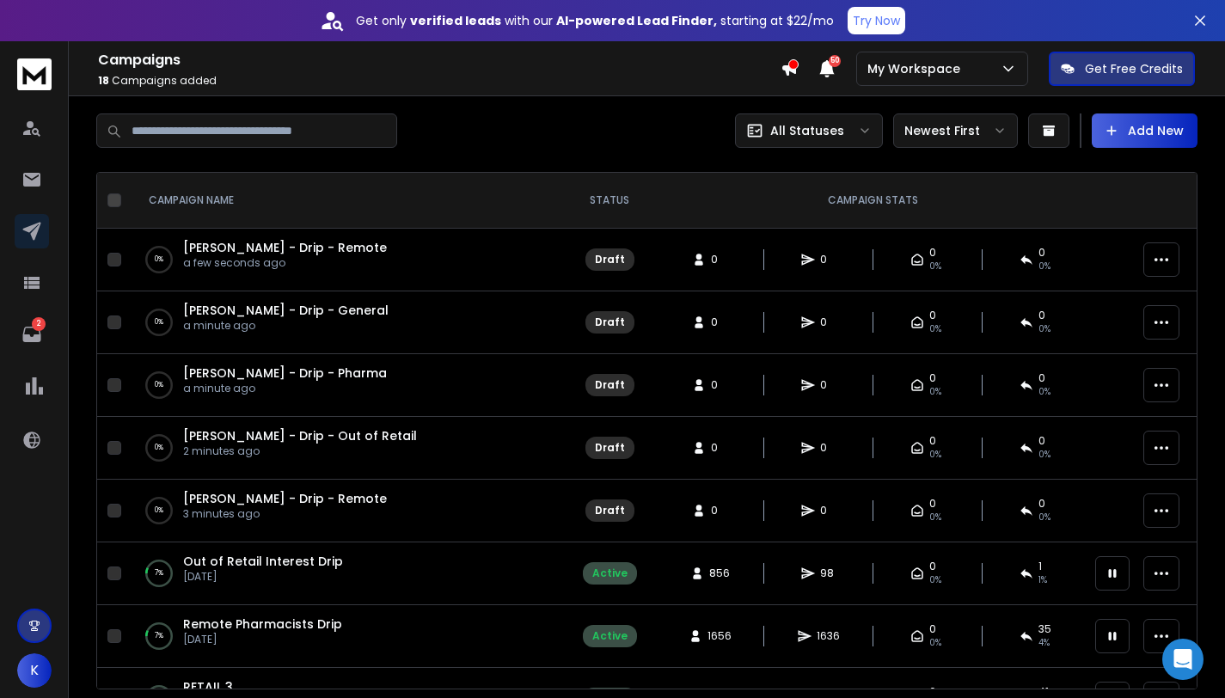
click at [1153, 252] on icon "button" at bounding box center [1161, 259] width 17 height 17
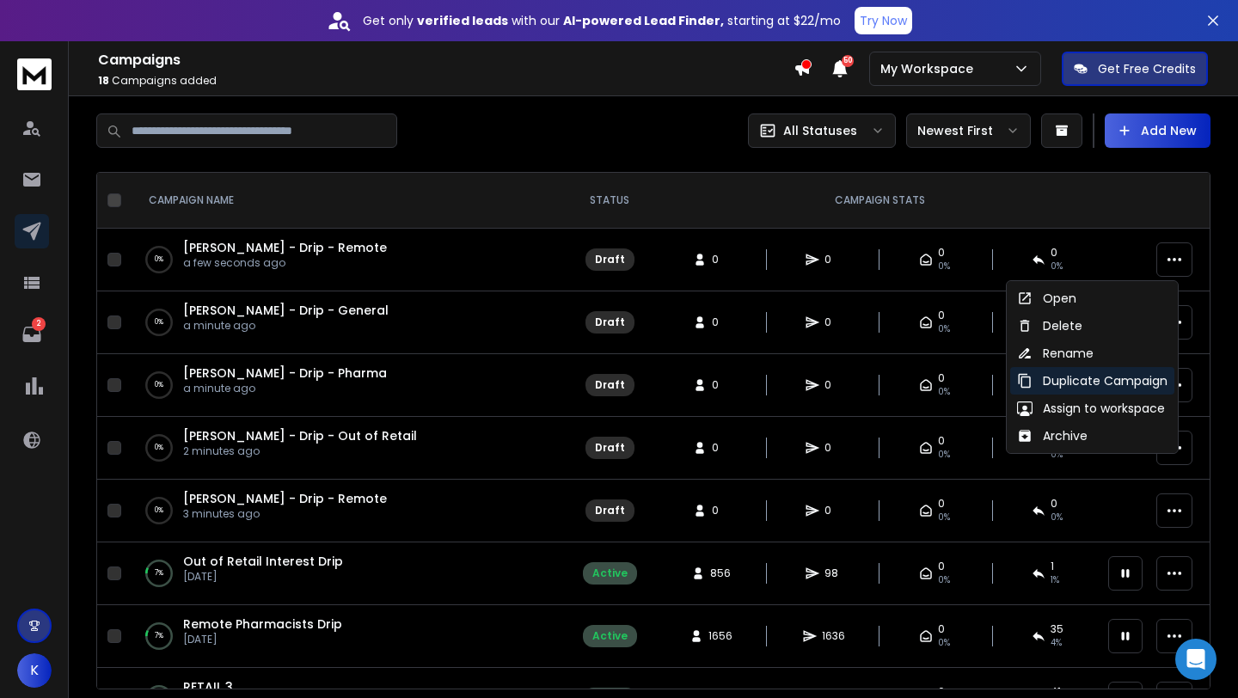
click at [1080, 382] on div "Duplicate Campaign" at bounding box center [1092, 380] width 150 height 17
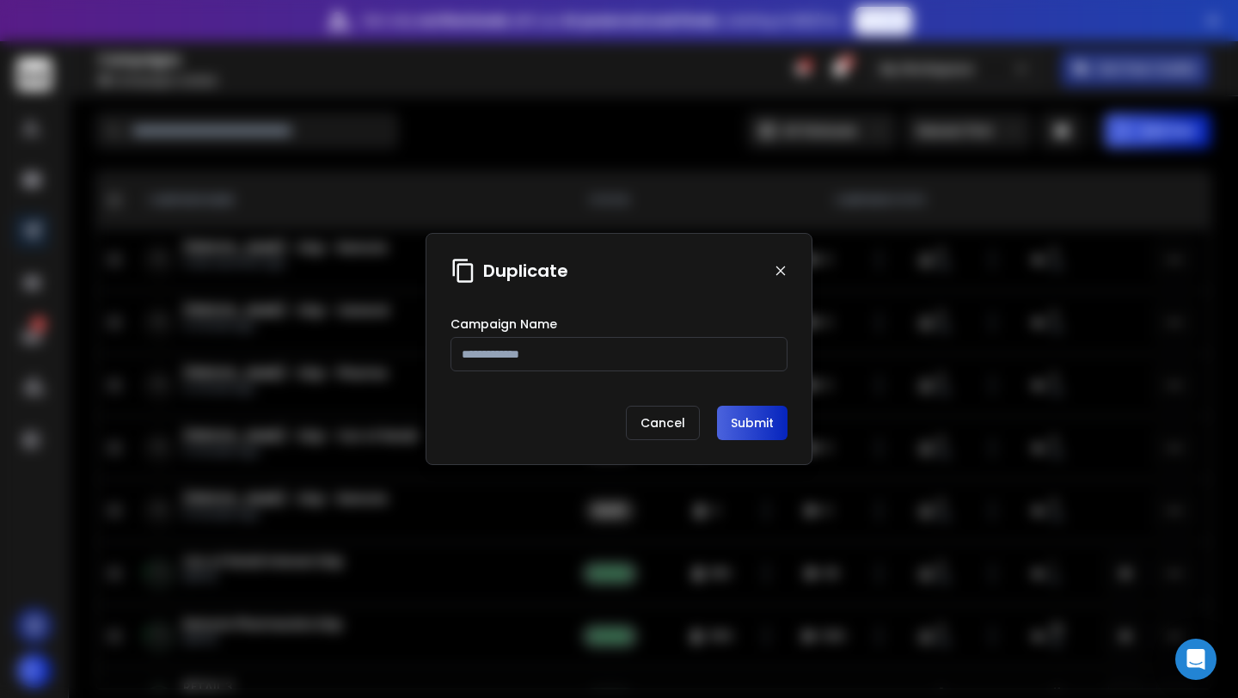
click at [589, 371] on form "Campaign Name Cancel Submit" at bounding box center [618, 379] width 337 height 122
click at [586, 362] on input "text" at bounding box center [618, 354] width 337 height 34
type input "**********"
click at [763, 431] on button "Submit" at bounding box center [752, 423] width 70 height 34
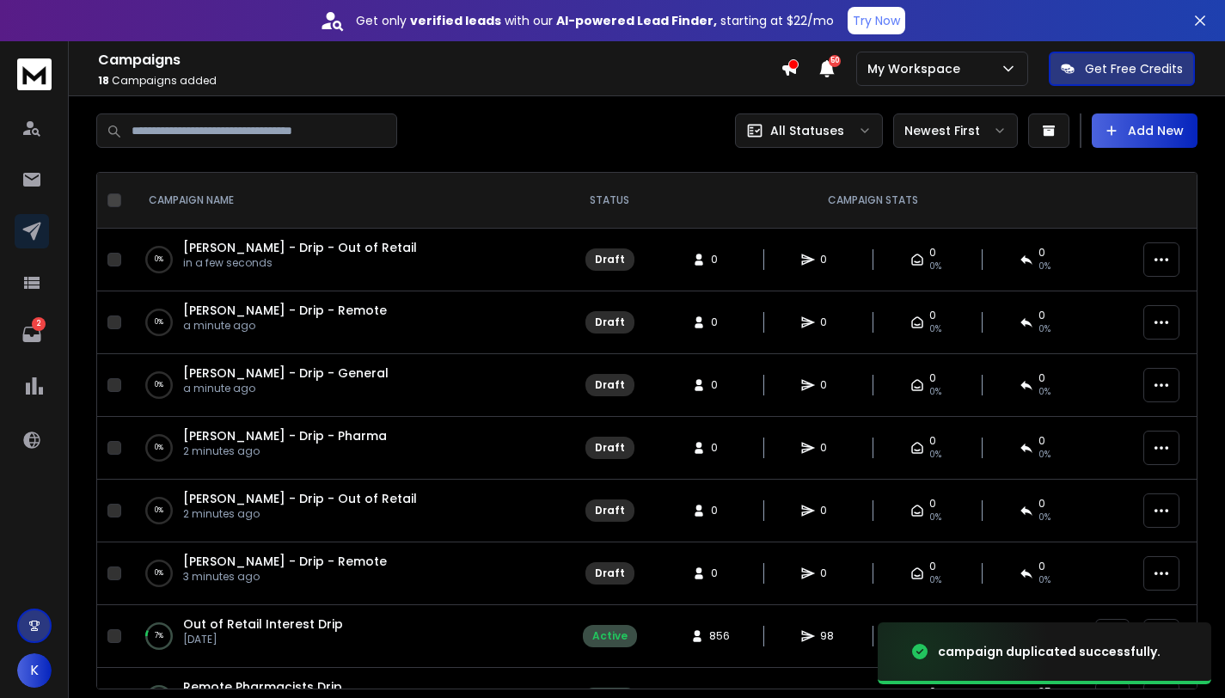
click at [1168, 264] on td at bounding box center [1141, 260] width 112 height 63
click at [1159, 260] on button "button" at bounding box center [1161, 259] width 36 height 34
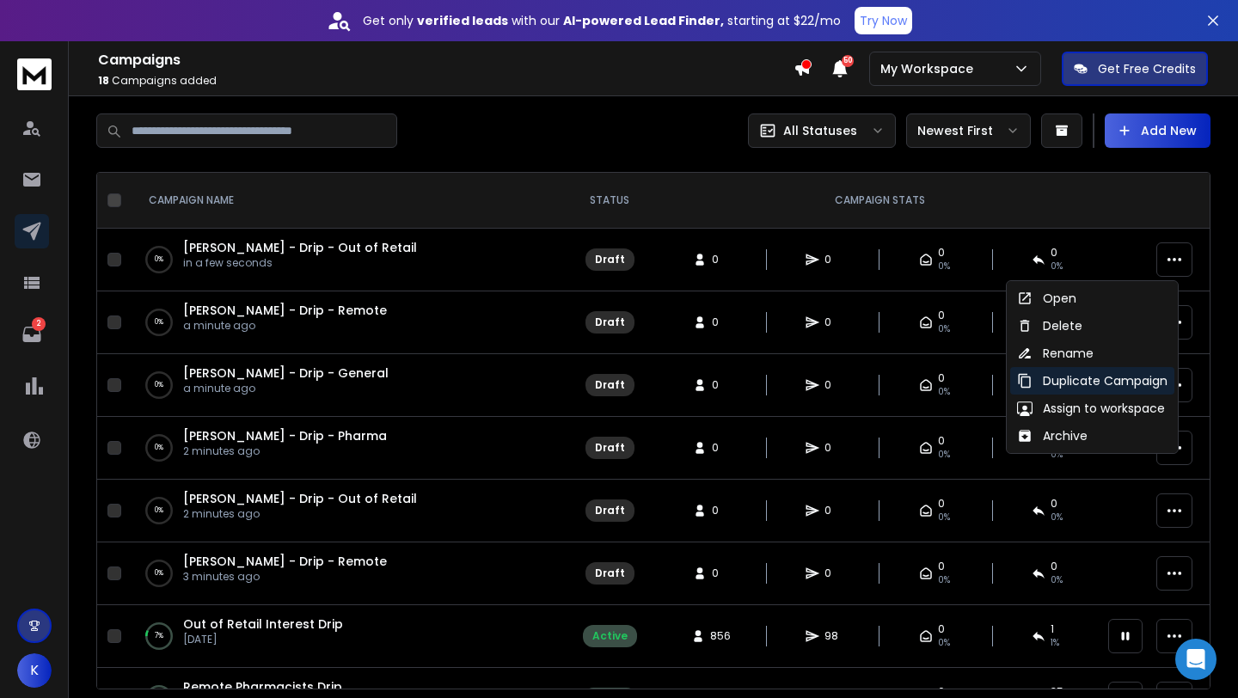
click at [1068, 381] on div "Duplicate Campaign" at bounding box center [1092, 380] width 150 height 17
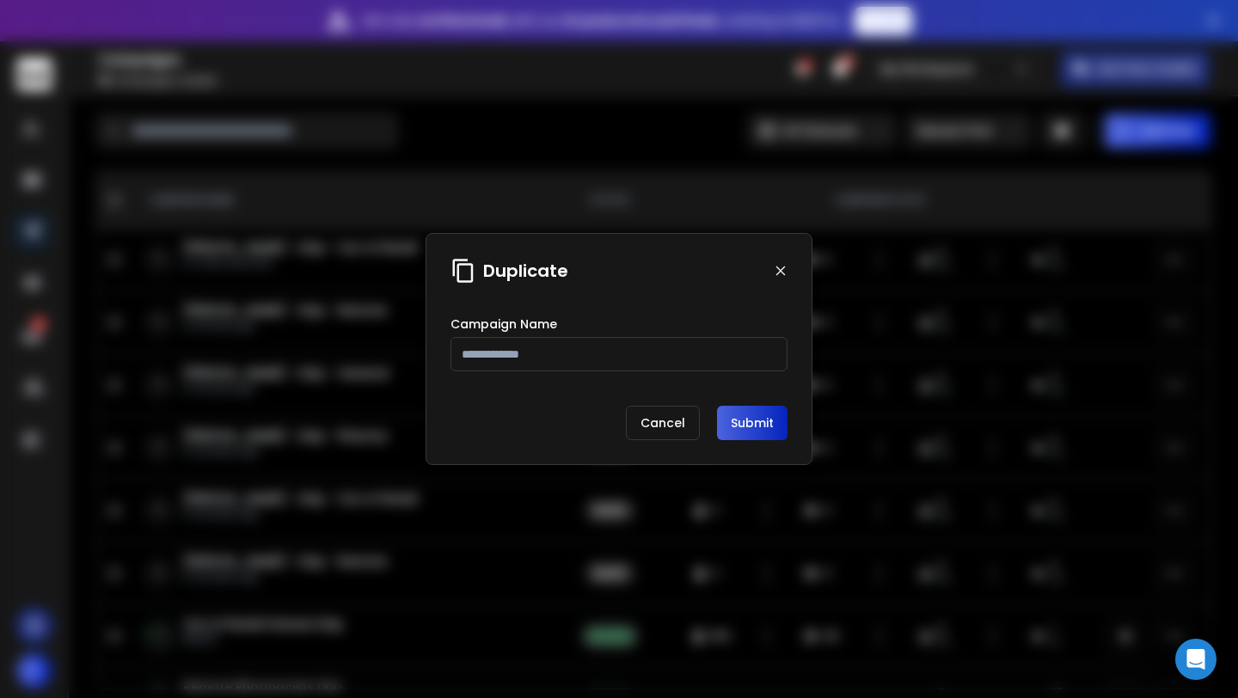
click at [701, 343] on input "text" at bounding box center [618, 354] width 337 height 34
type input "**********"
click at [741, 440] on div "**********" at bounding box center [618, 349] width 387 height 232
click at [747, 431] on button "Submit" at bounding box center [752, 423] width 70 height 34
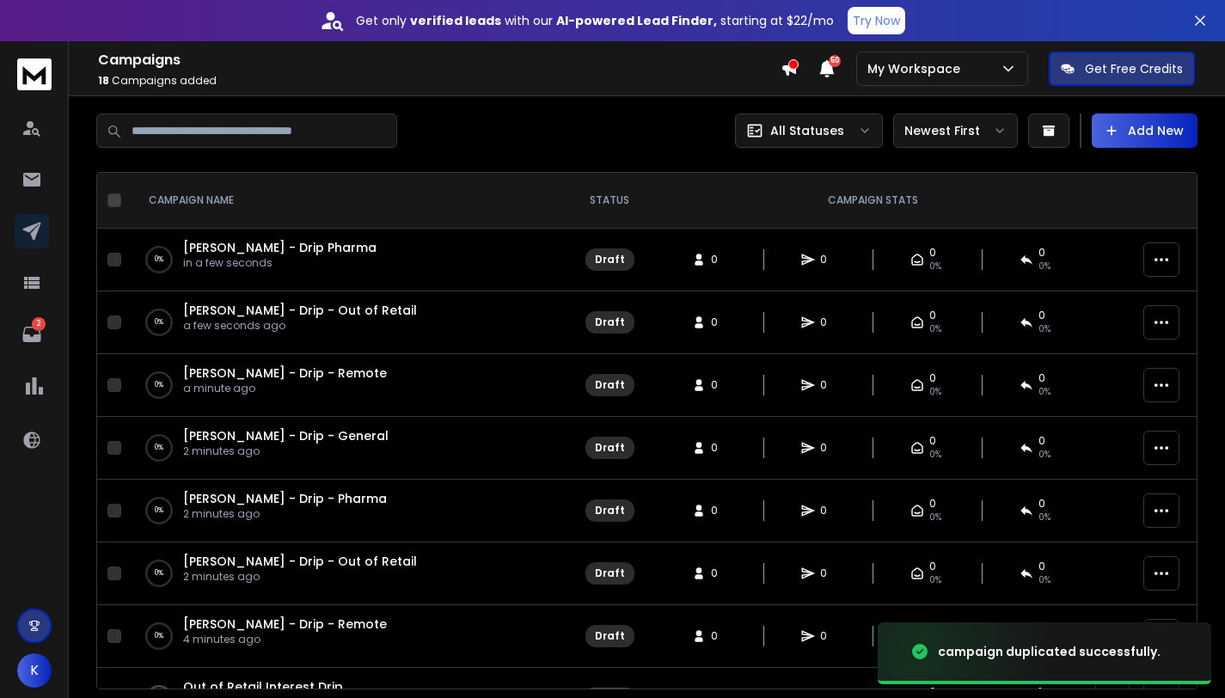
click at [1162, 254] on button "button" at bounding box center [1161, 259] width 36 height 34
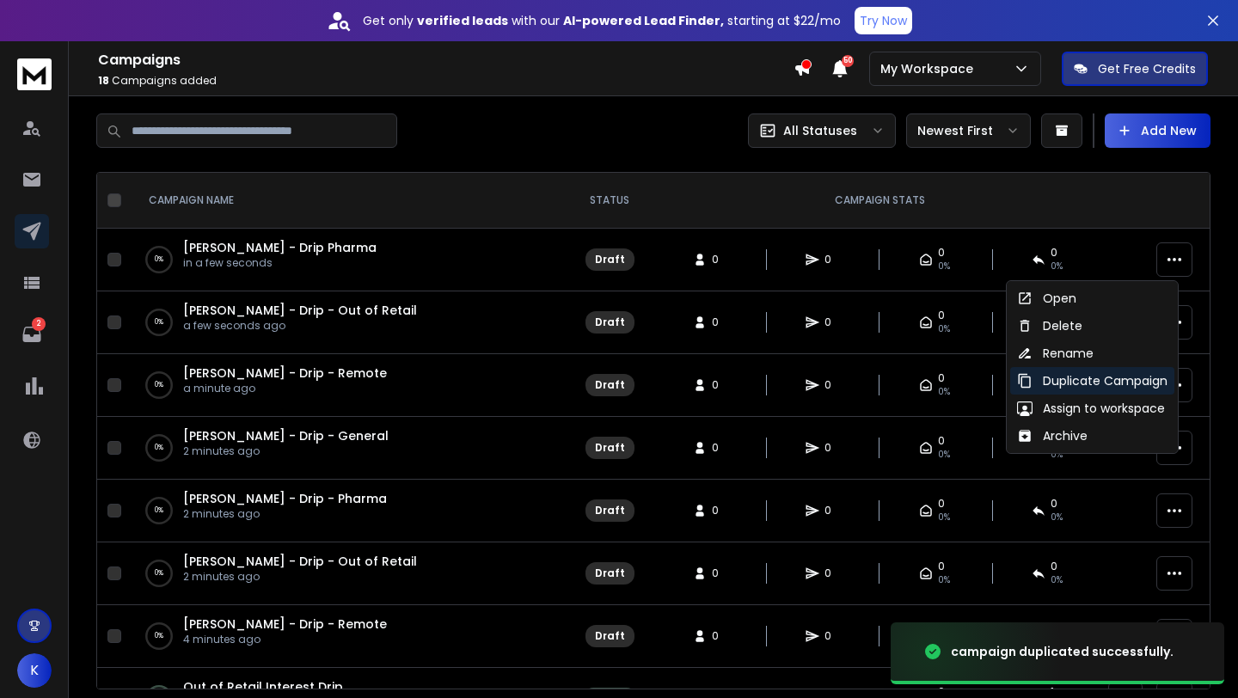
click at [1066, 383] on div "Duplicate Campaign" at bounding box center [1092, 380] width 150 height 17
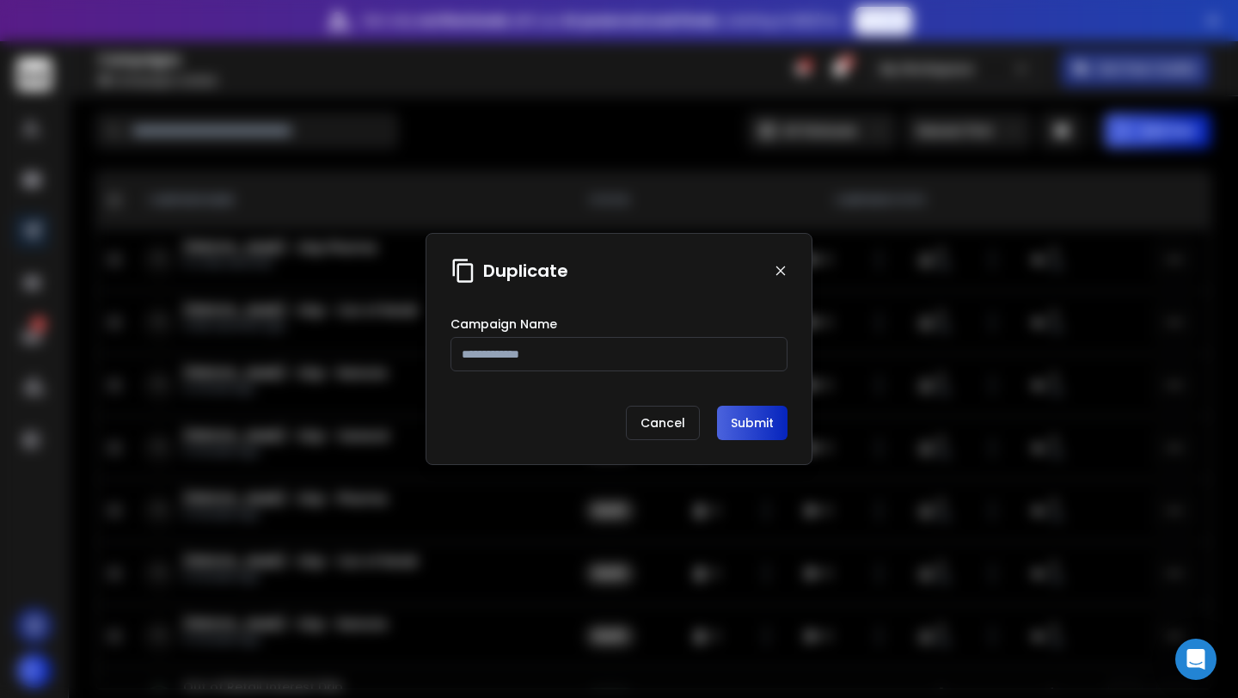
click at [735, 357] on input "text" at bounding box center [618, 354] width 337 height 34
type input "**********"
click at [762, 429] on button "Submit" at bounding box center [752, 423] width 70 height 34
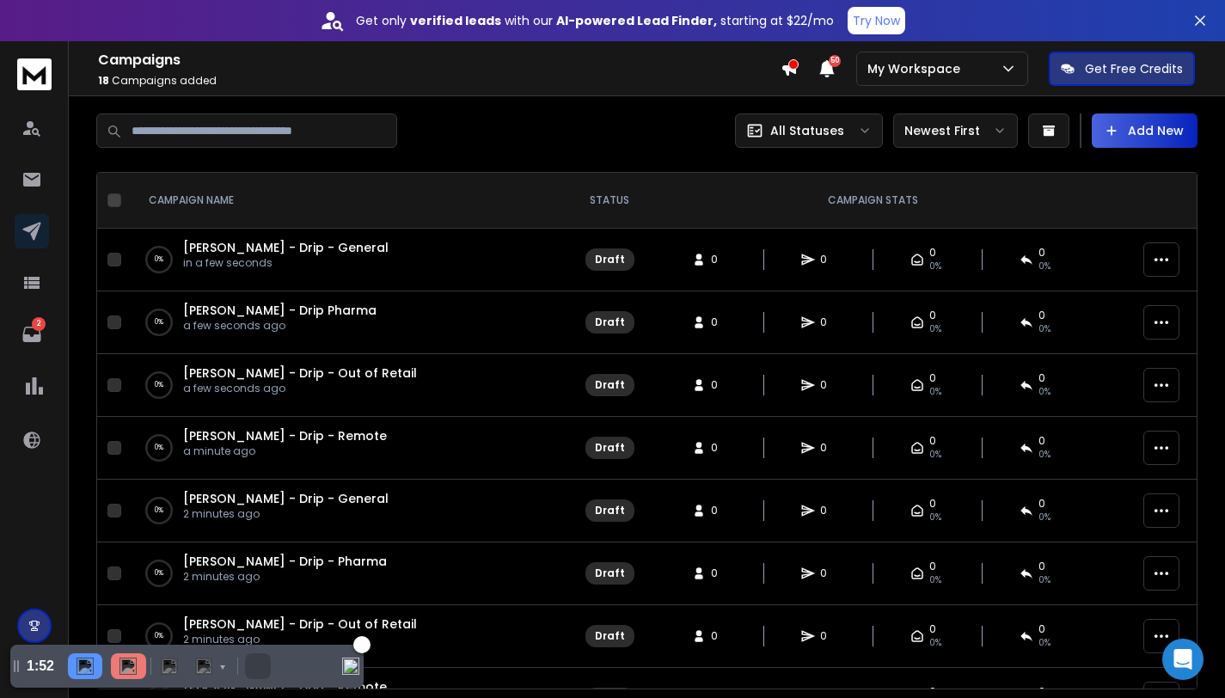
click at [130, 667] on img at bounding box center [127, 666] width 17 height 17
